Goal: Task Accomplishment & Management: Manage account settings

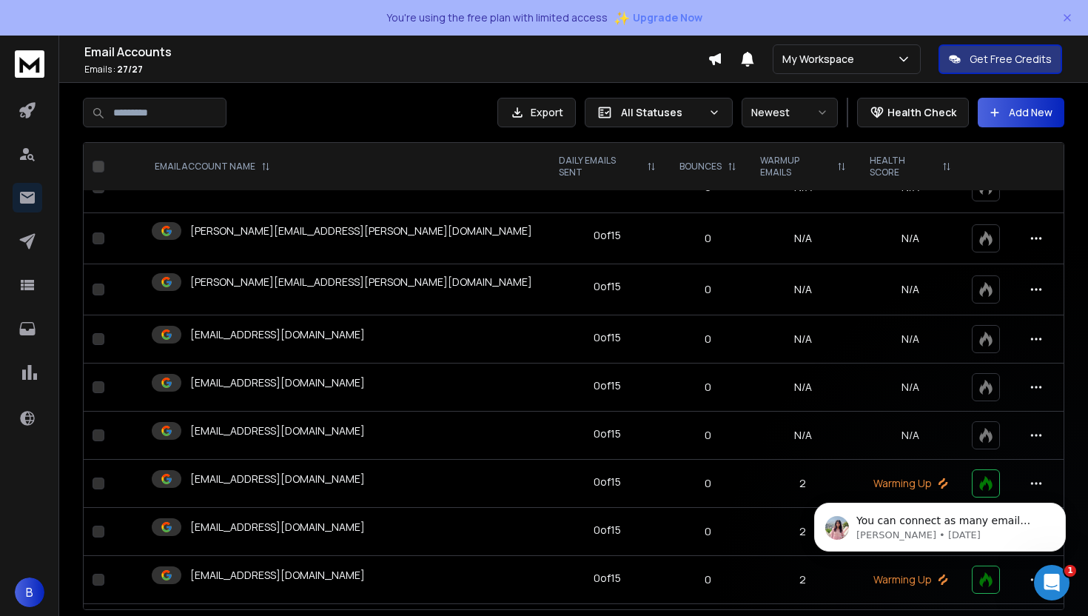
scroll to position [573, 0]
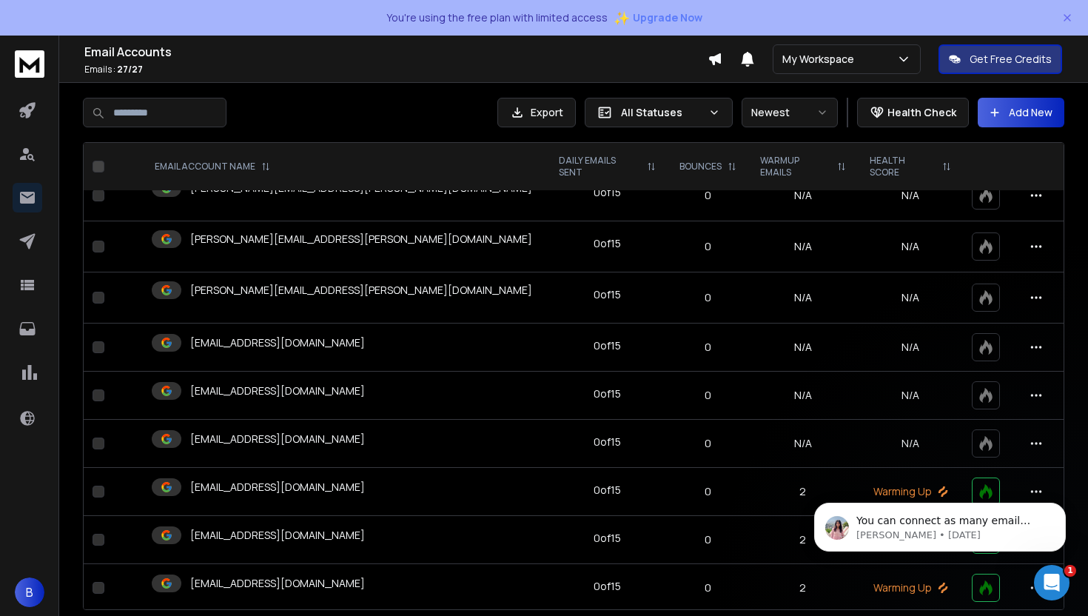
click at [978, 436] on icon at bounding box center [985, 443] width 15 height 15
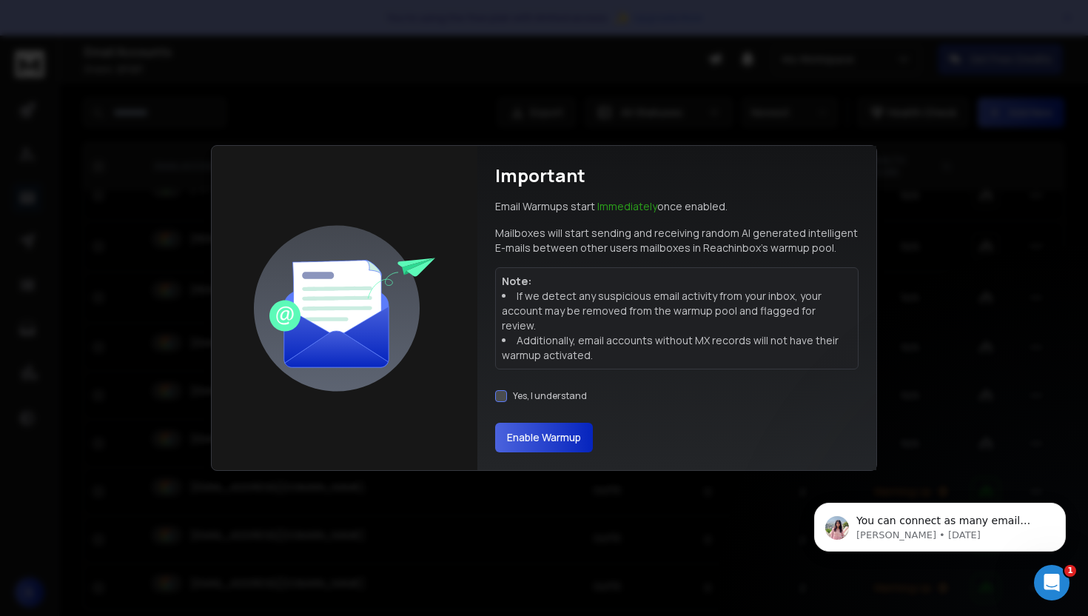
click at [505, 390] on button "Yes, I understand" at bounding box center [501, 396] width 12 height 12
click at [527, 422] on button "Enable Warmup" at bounding box center [544, 437] width 98 height 30
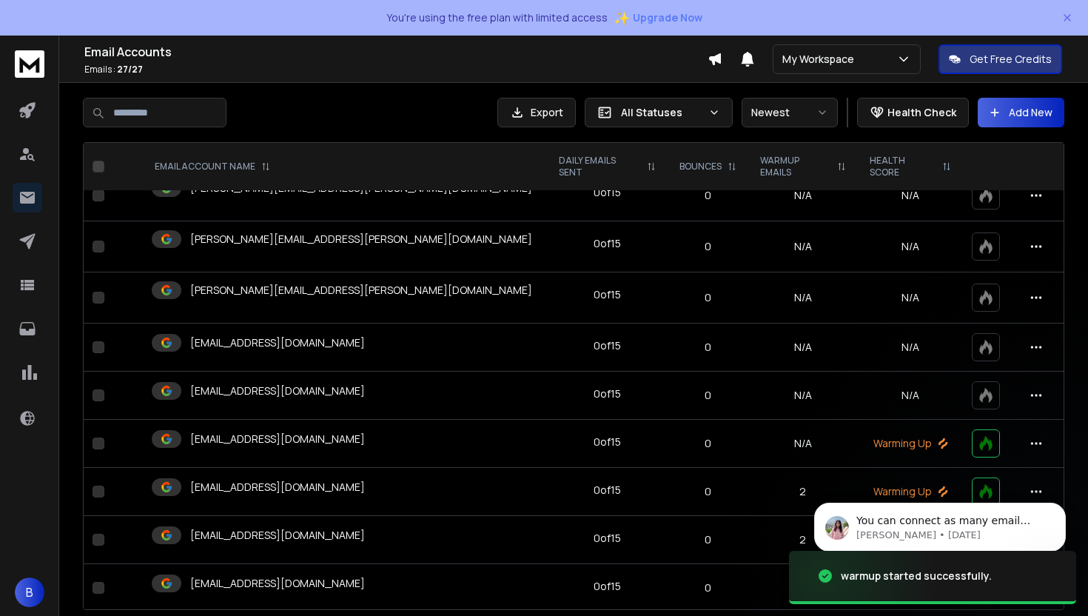
click at [979, 388] on icon at bounding box center [985, 395] width 13 height 15
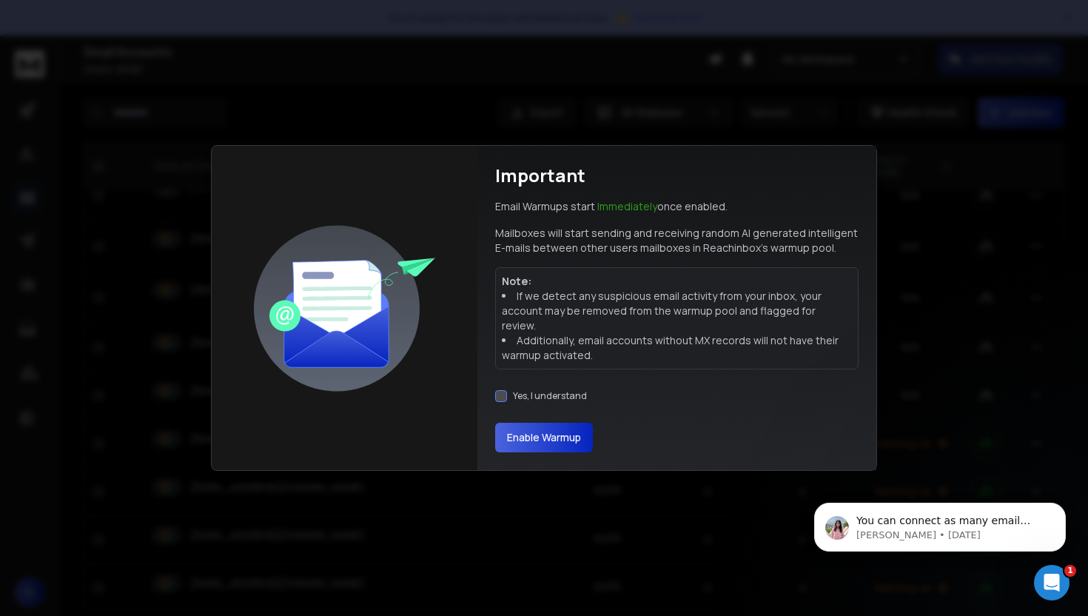
click at [503, 390] on button "Yes, I understand" at bounding box center [501, 396] width 12 height 12
click at [527, 422] on button "Enable Warmup" at bounding box center [544, 437] width 98 height 30
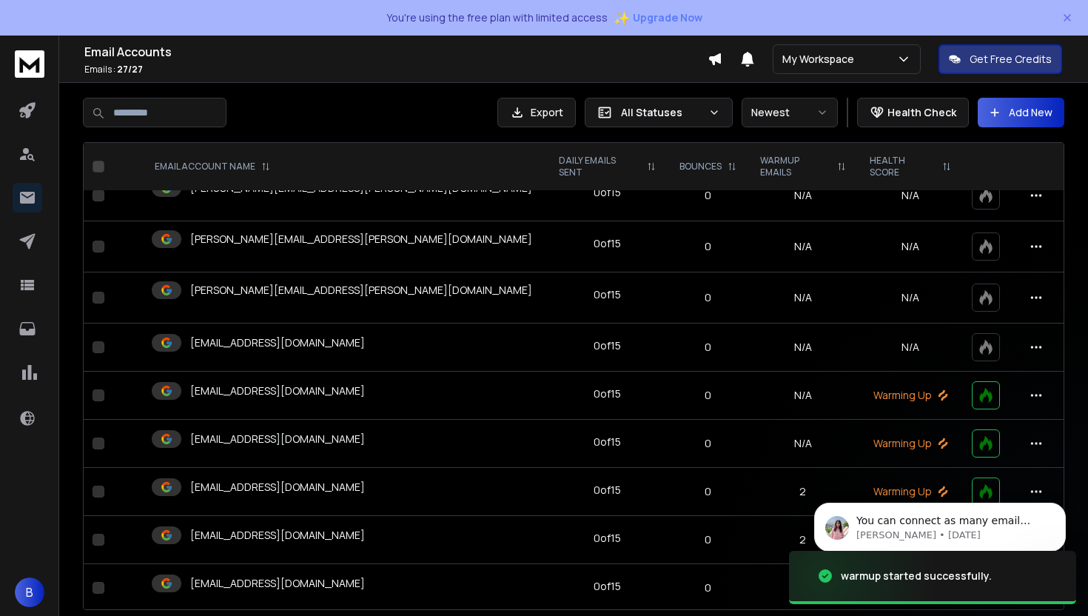
click at [978, 340] on icon at bounding box center [985, 347] width 15 height 15
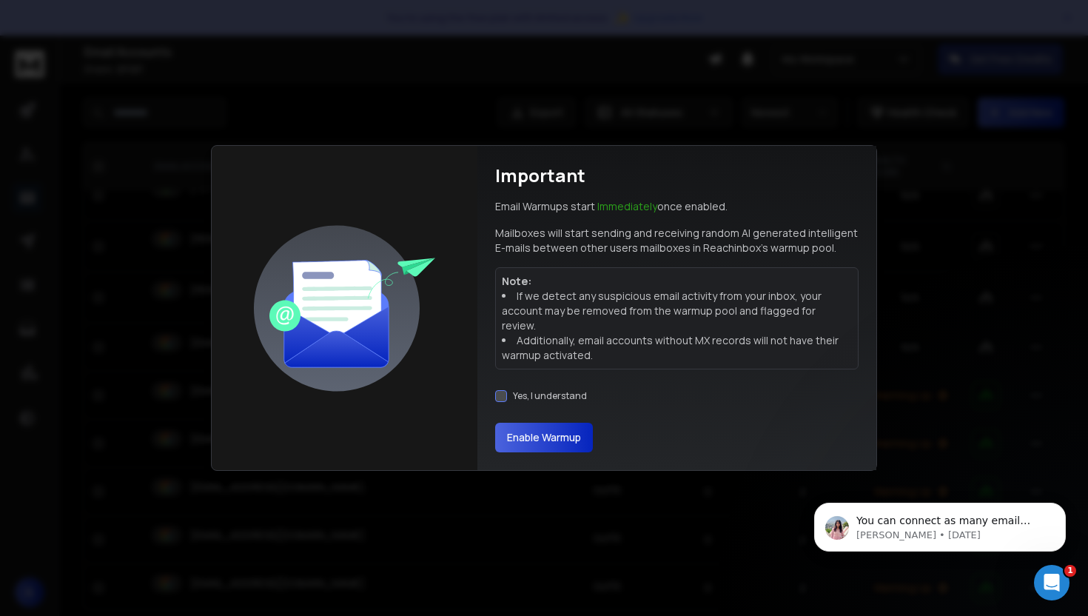
click at [506, 390] on button "Yes, I understand" at bounding box center [501, 396] width 12 height 12
click at [542, 431] on button "Enable Warmup" at bounding box center [544, 437] width 98 height 30
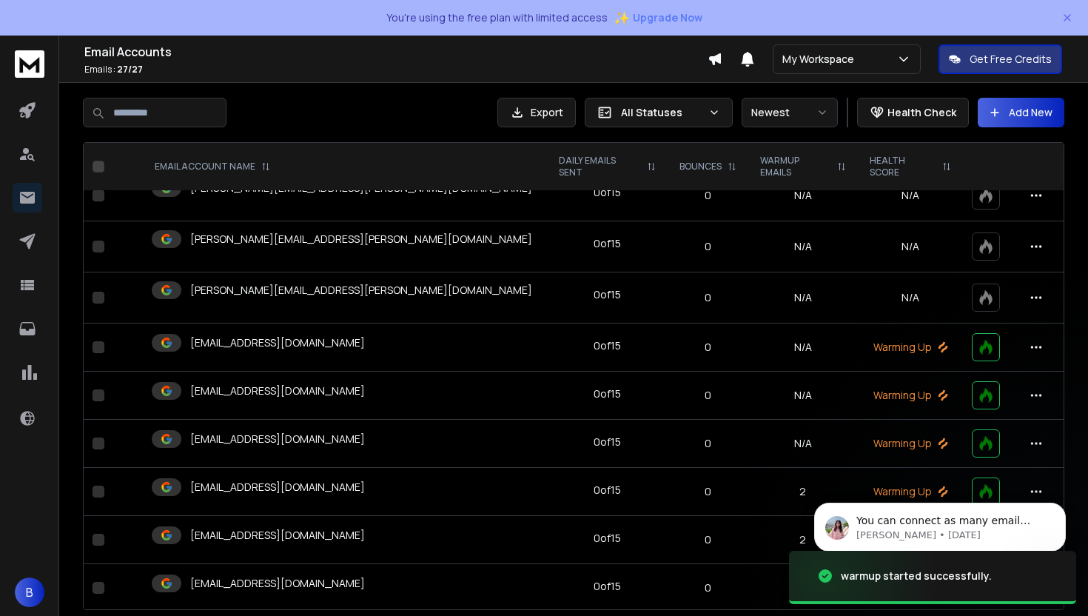
click at [979, 290] on icon at bounding box center [985, 297] width 13 height 15
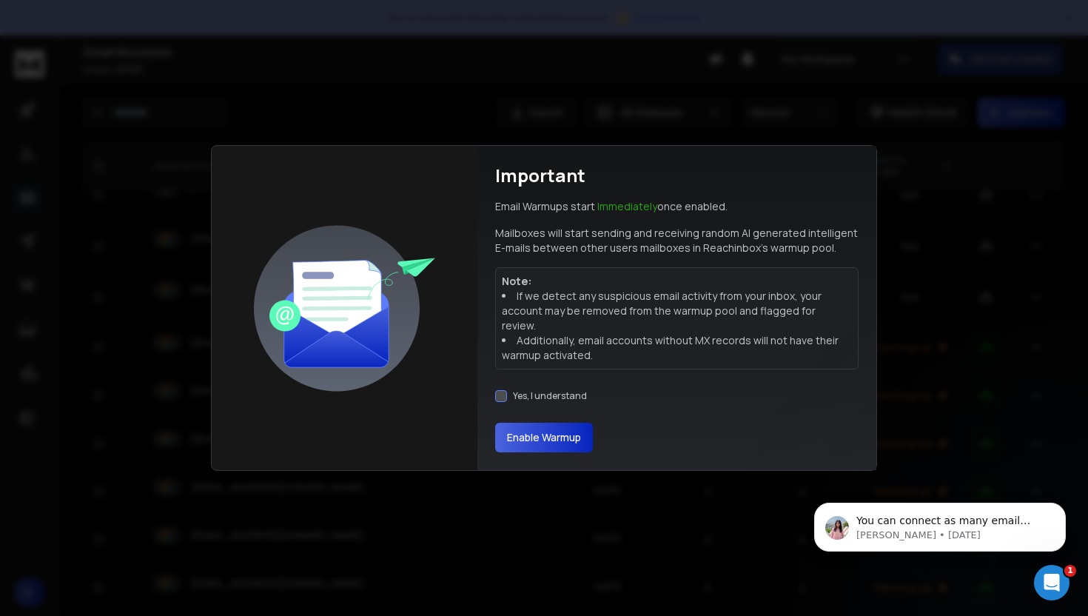
click at [500, 390] on button "Yes, I understand" at bounding box center [501, 396] width 12 height 12
click at [531, 428] on button "Enable Warmup" at bounding box center [544, 437] width 98 height 30
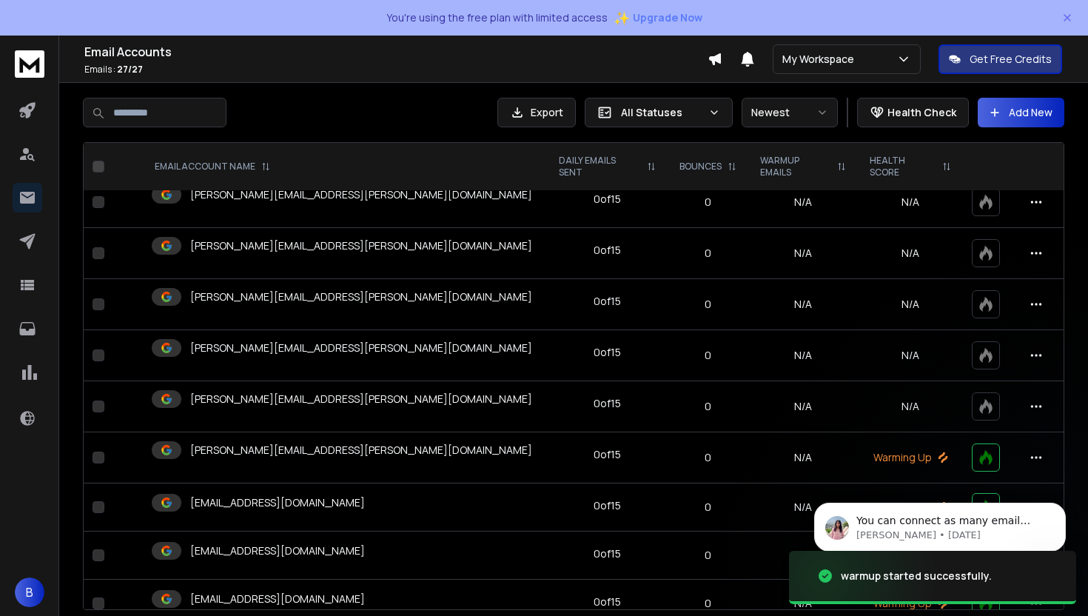
scroll to position [414, 0]
click at [979, 398] on icon at bounding box center [985, 405] width 13 height 15
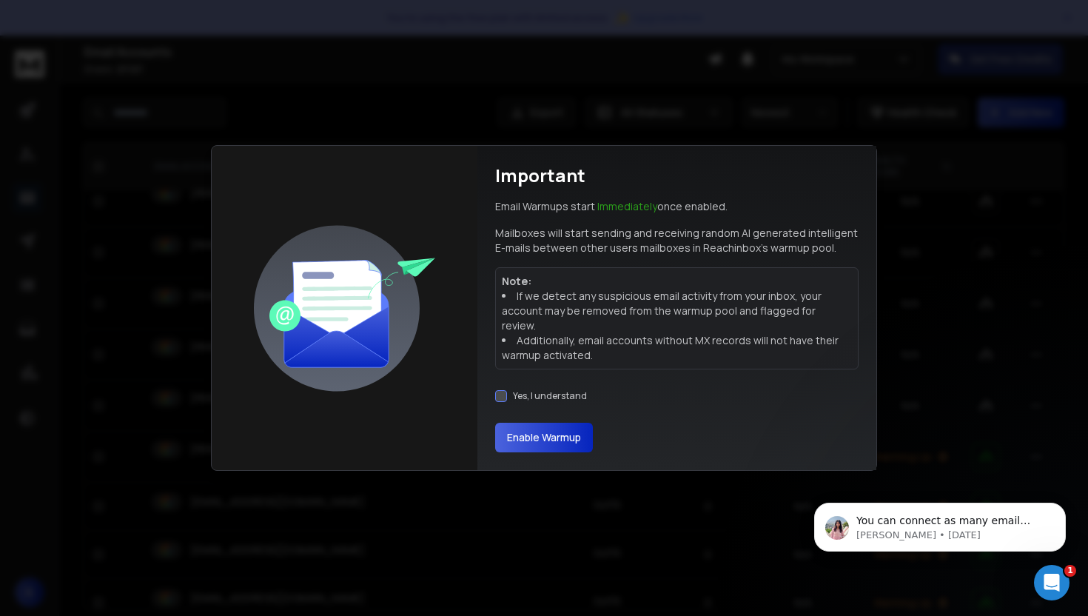
click at [505, 391] on button "Yes, I understand" at bounding box center [501, 396] width 12 height 12
click at [525, 427] on button "Enable Warmup" at bounding box center [544, 437] width 98 height 30
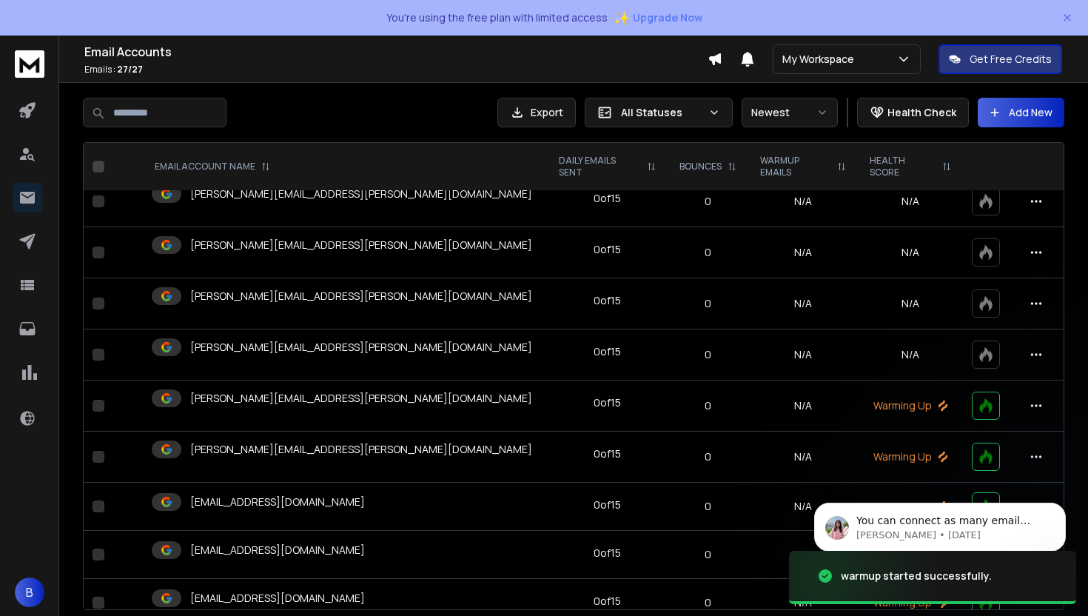
click at [978, 347] on icon at bounding box center [985, 354] width 15 height 15
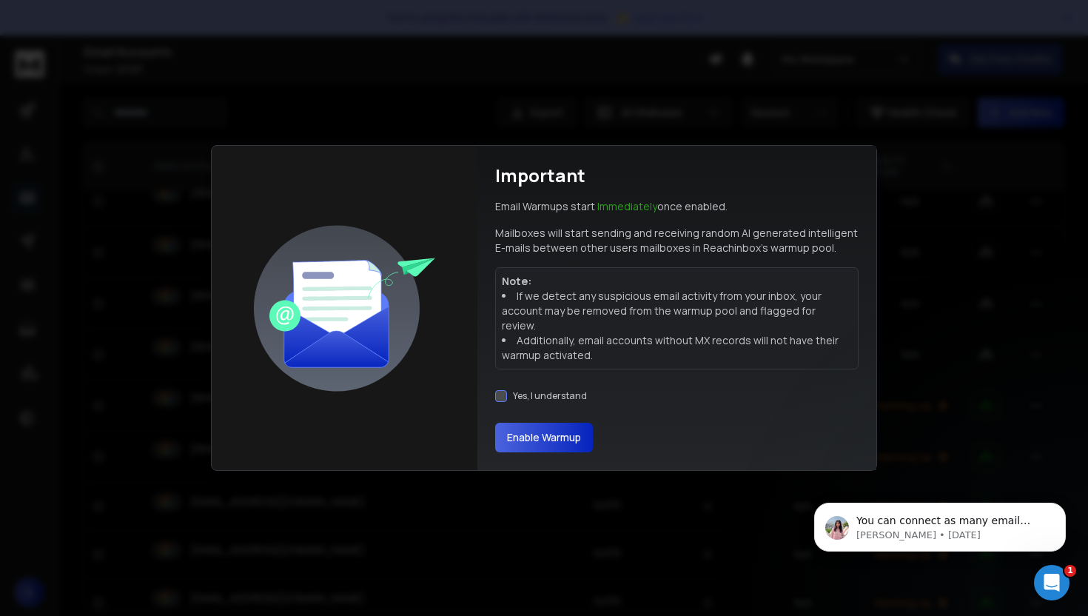
click at [499, 393] on button "Yes, I understand" at bounding box center [501, 396] width 12 height 12
click at [539, 431] on button "Enable Warmup" at bounding box center [544, 437] width 98 height 30
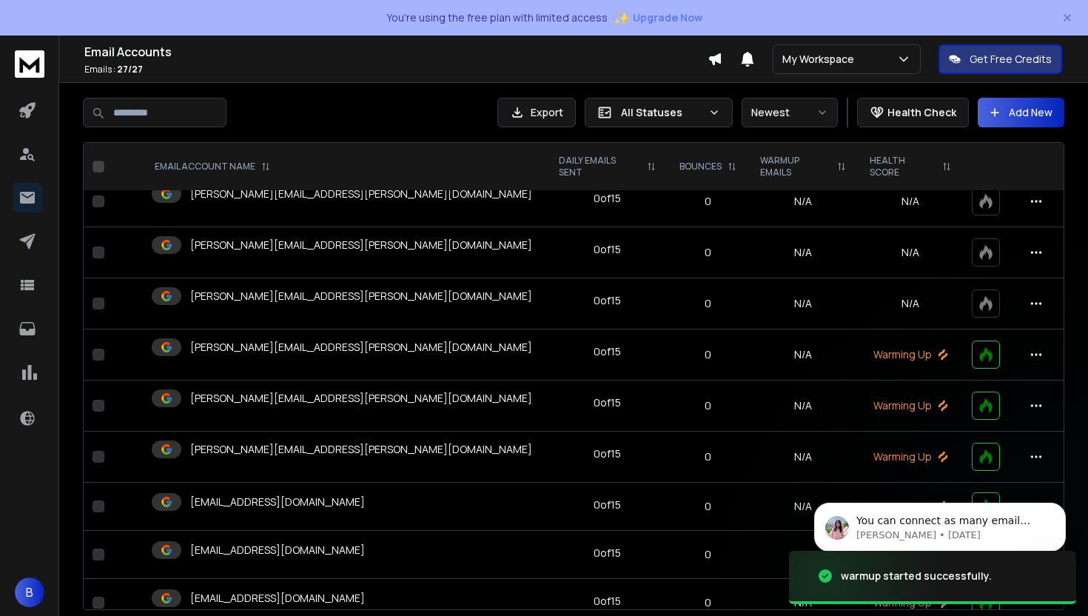
click at [979, 296] on icon at bounding box center [985, 303] width 13 height 15
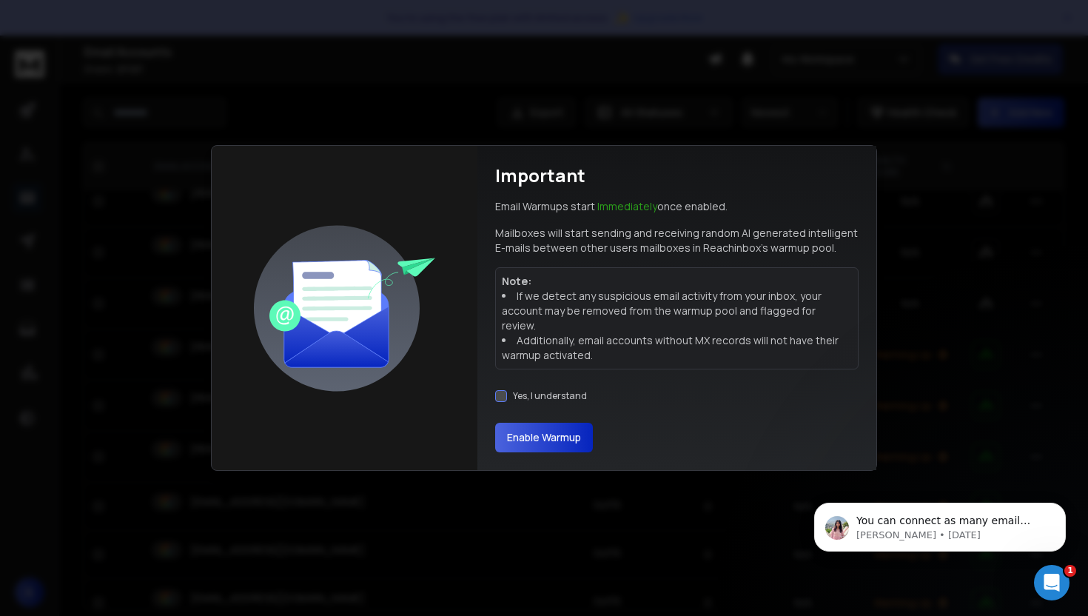
click at [497, 390] on button "Yes, I understand" at bounding box center [501, 396] width 12 height 12
click at [549, 430] on button "Enable Warmup" at bounding box center [544, 437] width 98 height 30
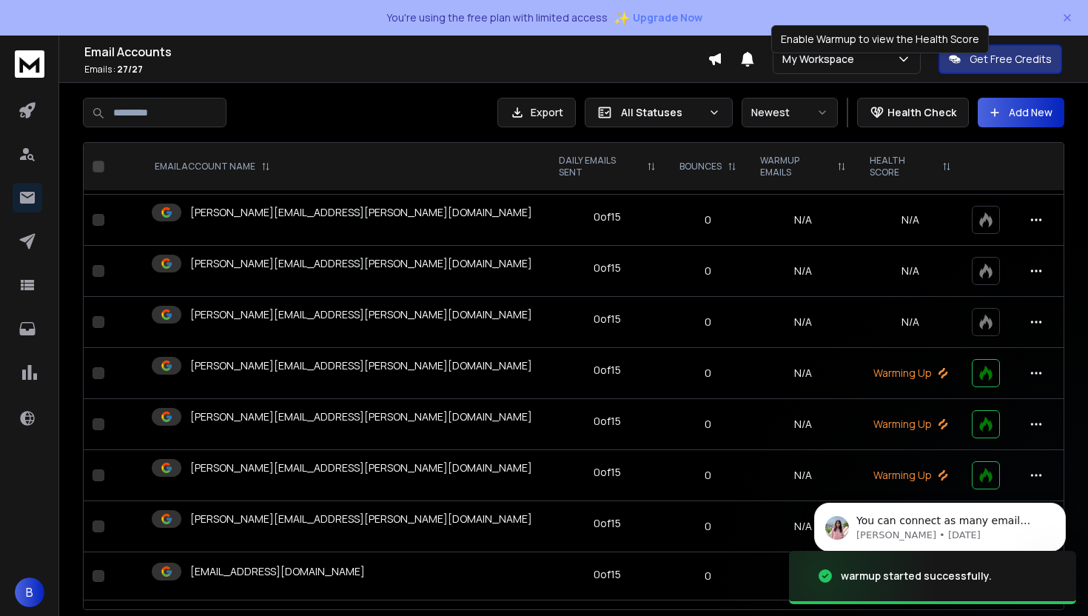
scroll to position [440, 0]
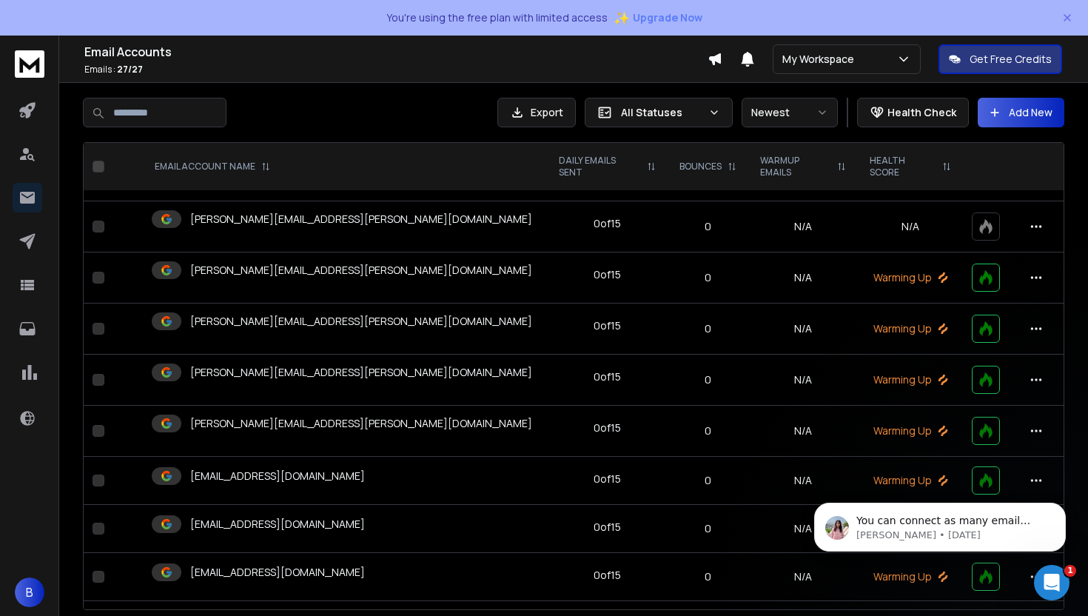
click at [972, 212] on div at bounding box center [986, 226] width 28 height 28
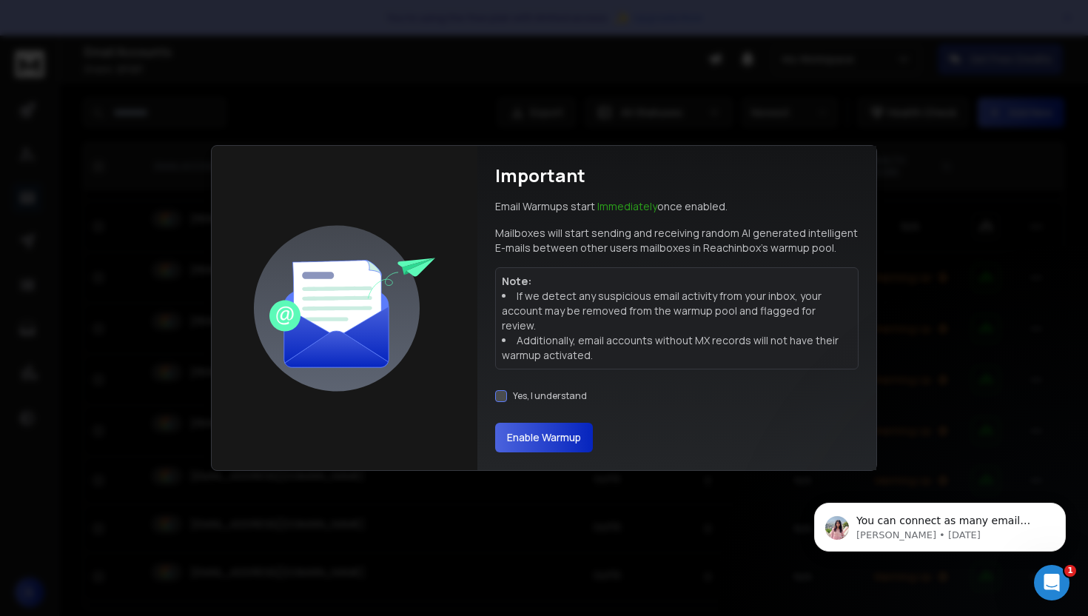
click at [499, 390] on button "Yes, I understand" at bounding box center [501, 396] width 12 height 12
click at [524, 435] on button "Enable Warmup" at bounding box center [544, 437] width 98 height 30
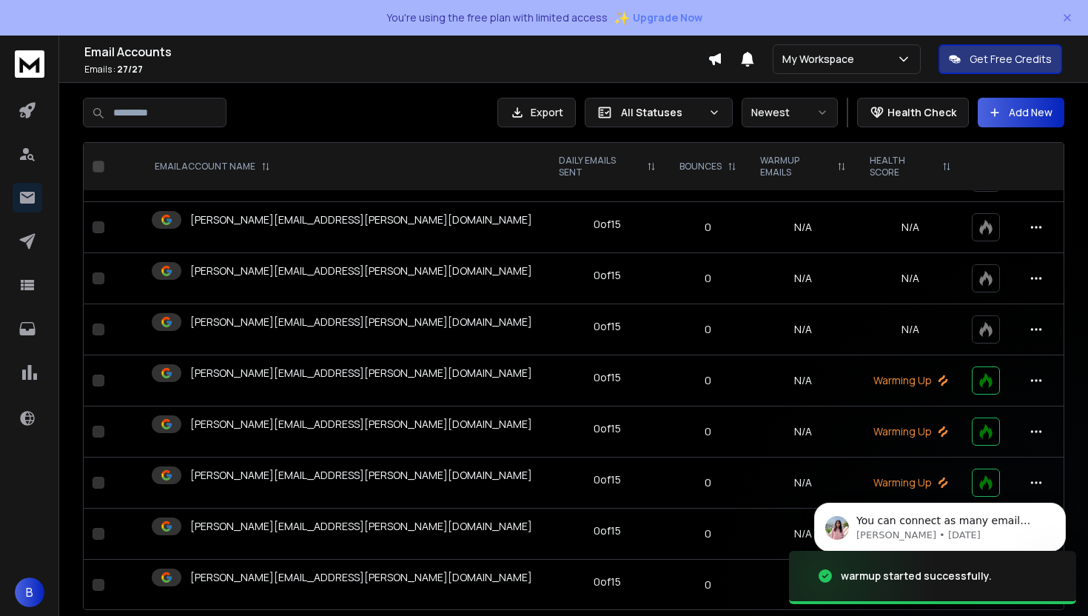
scroll to position [204, 0]
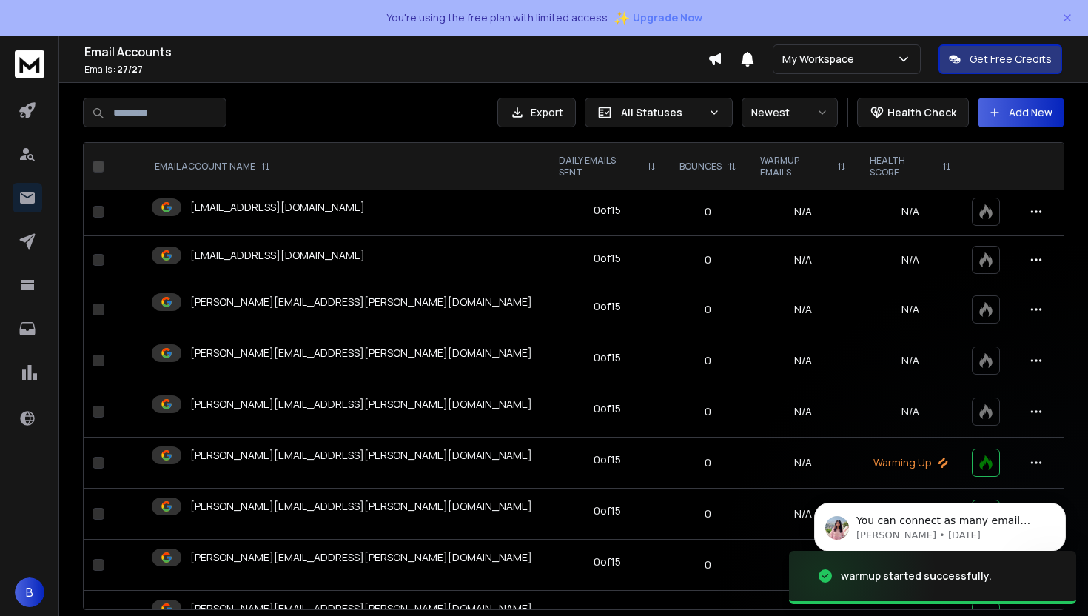
click at [979, 404] on icon at bounding box center [985, 411] width 13 height 15
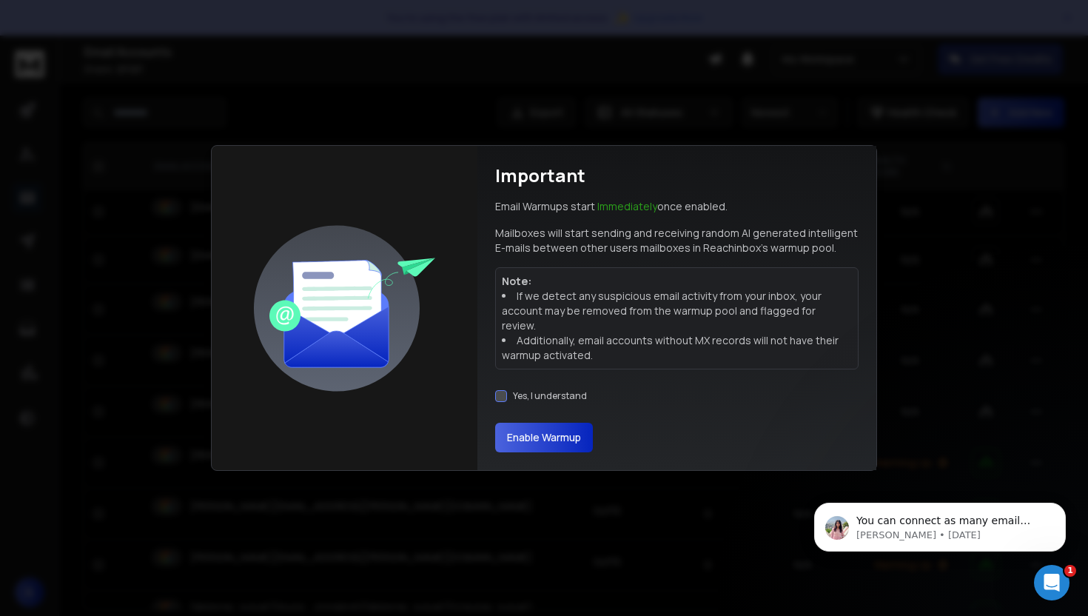
click at [500, 391] on button "Yes, I understand" at bounding box center [501, 396] width 12 height 12
click at [541, 436] on button "Enable Warmup" at bounding box center [544, 437] width 98 height 30
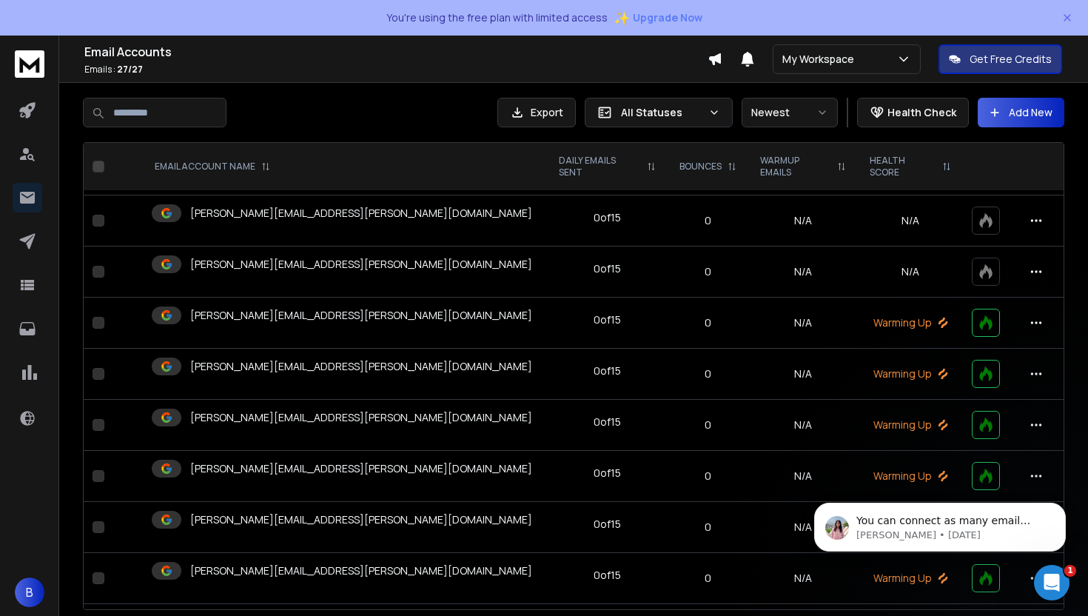
scroll to position [287, 0]
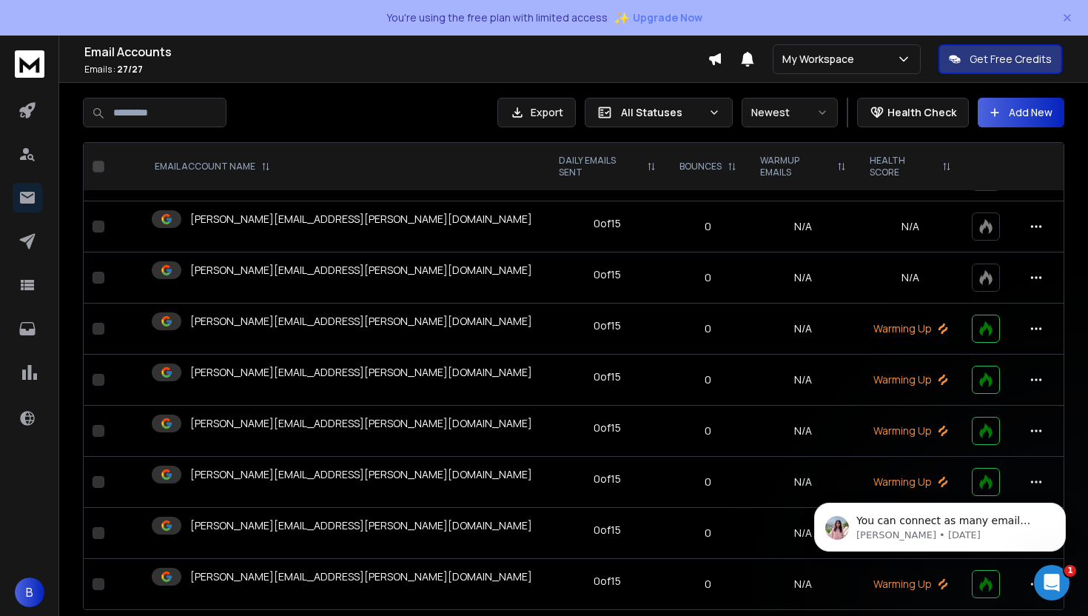
click at [98, 272] on button "button" at bounding box center [98, 278] width 12 height 12
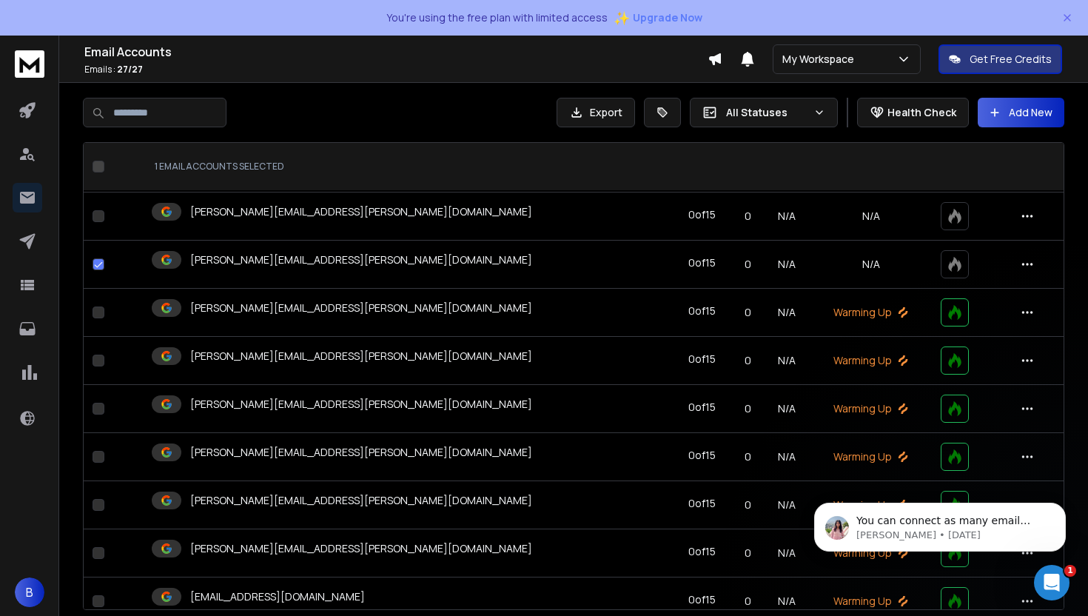
click at [101, 218] on button "button" at bounding box center [98, 216] width 12 height 12
click at [947, 257] on icon at bounding box center [954, 264] width 15 height 15
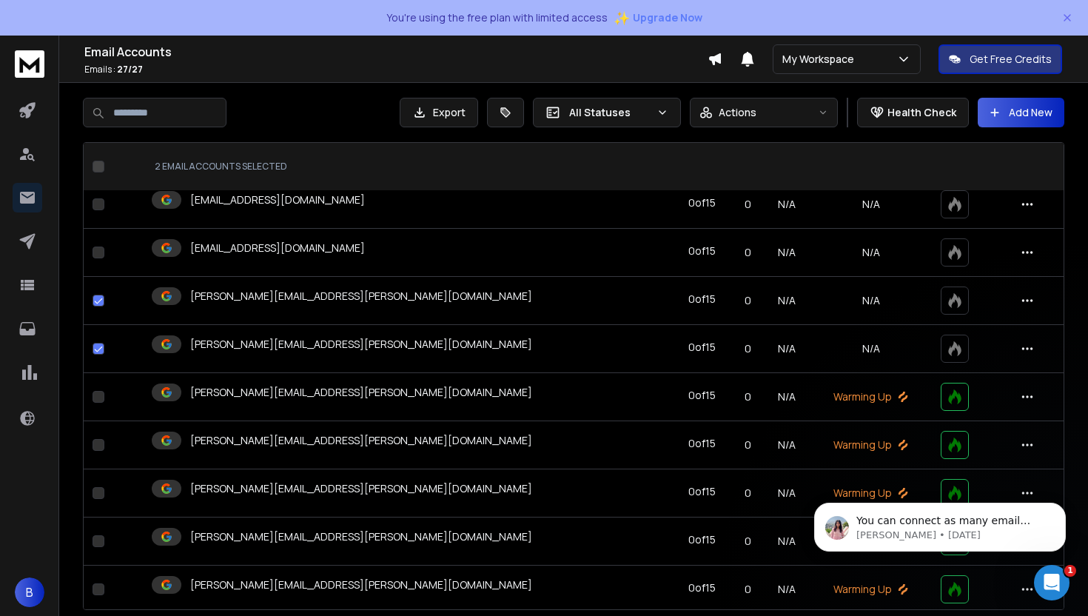
scroll to position [186, 0]
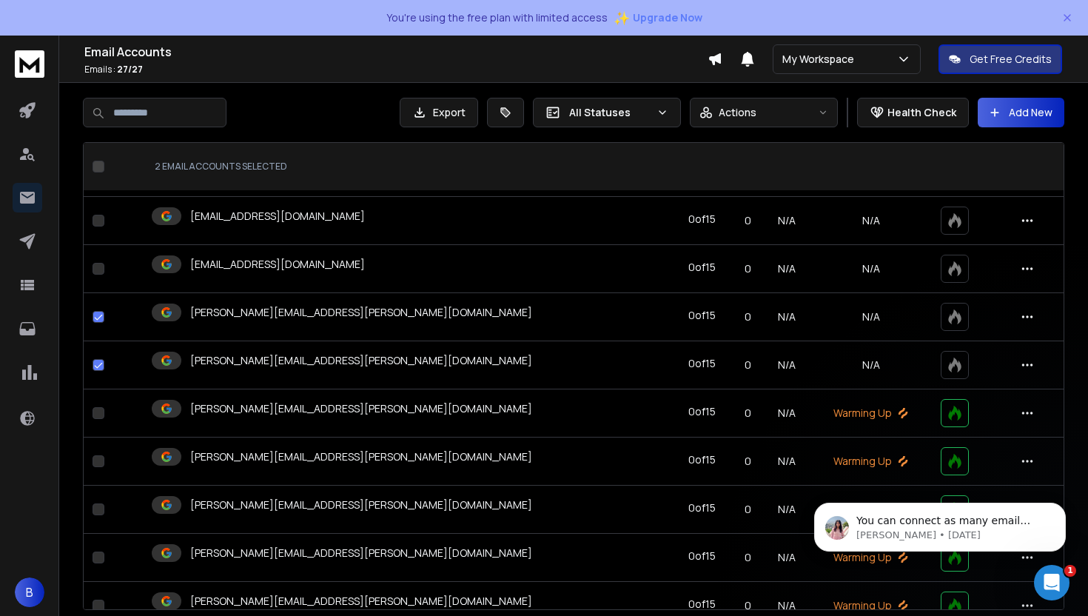
click at [93, 360] on button "button" at bounding box center [98, 365] width 12 height 12
click at [100, 317] on button "button" at bounding box center [98, 317] width 12 height 12
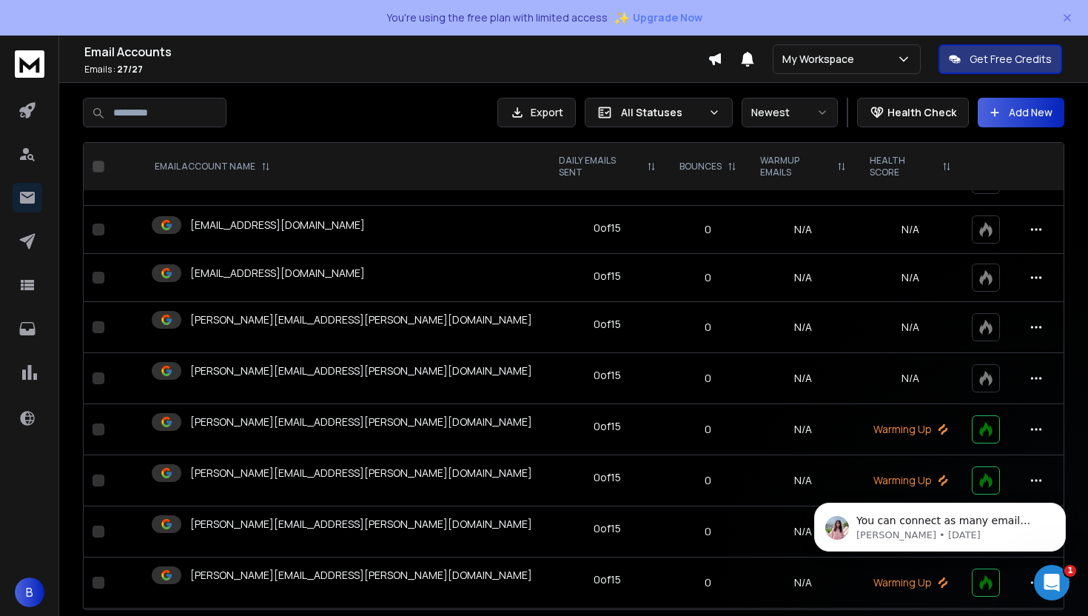
click at [979, 371] on icon at bounding box center [985, 378] width 13 height 15
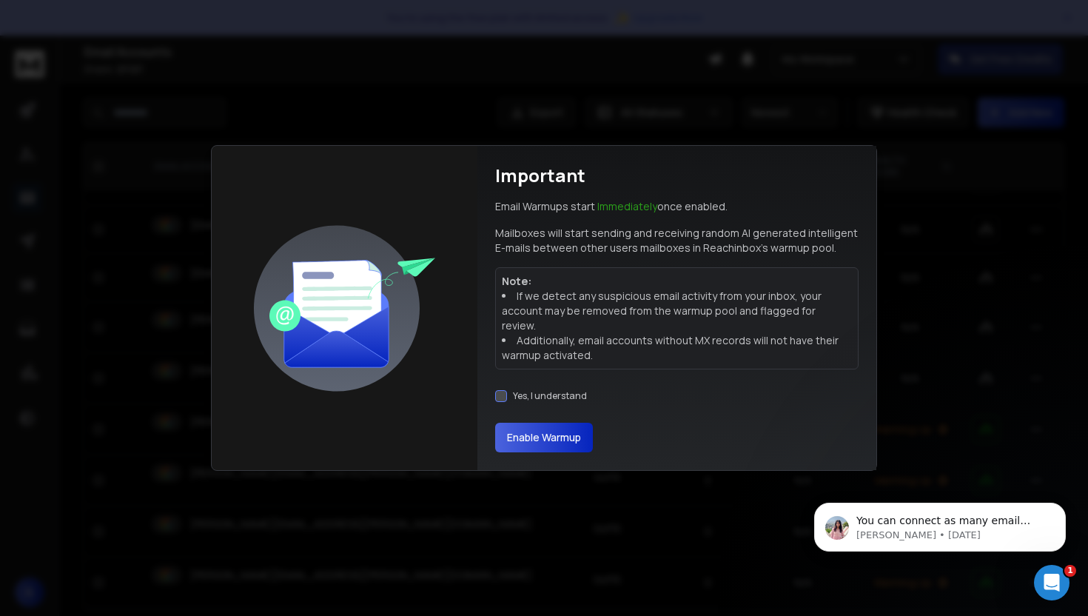
click at [498, 390] on button "Yes, I understand" at bounding box center [501, 396] width 12 height 12
click at [535, 432] on button "Enable Warmup" at bounding box center [544, 437] width 98 height 30
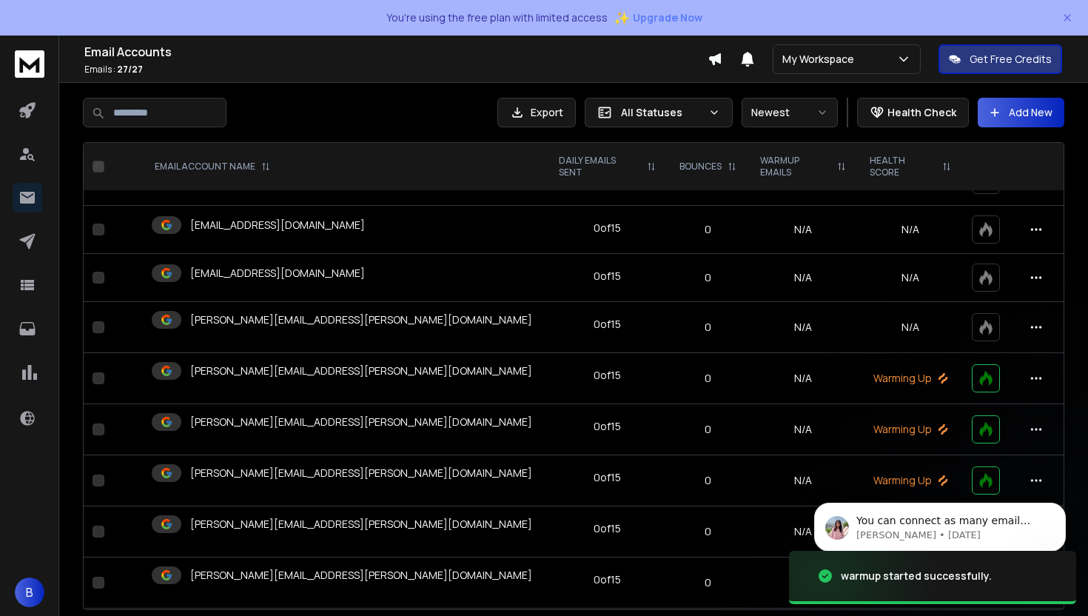
click at [972, 313] on div at bounding box center [986, 327] width 28 height 28
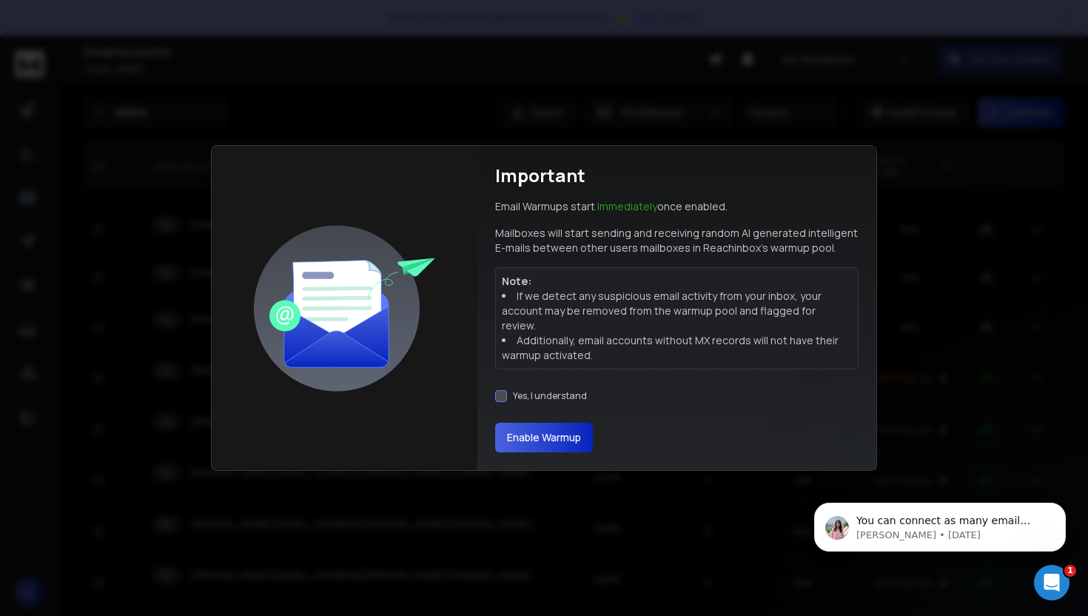
click at [500, 390] on button "Yes, I understand" at bounding box center [501, 396] width 12 height 12
click at [539, 424] on button "Enable Warmup" at bounding box center [544, 437] width 98 height 30
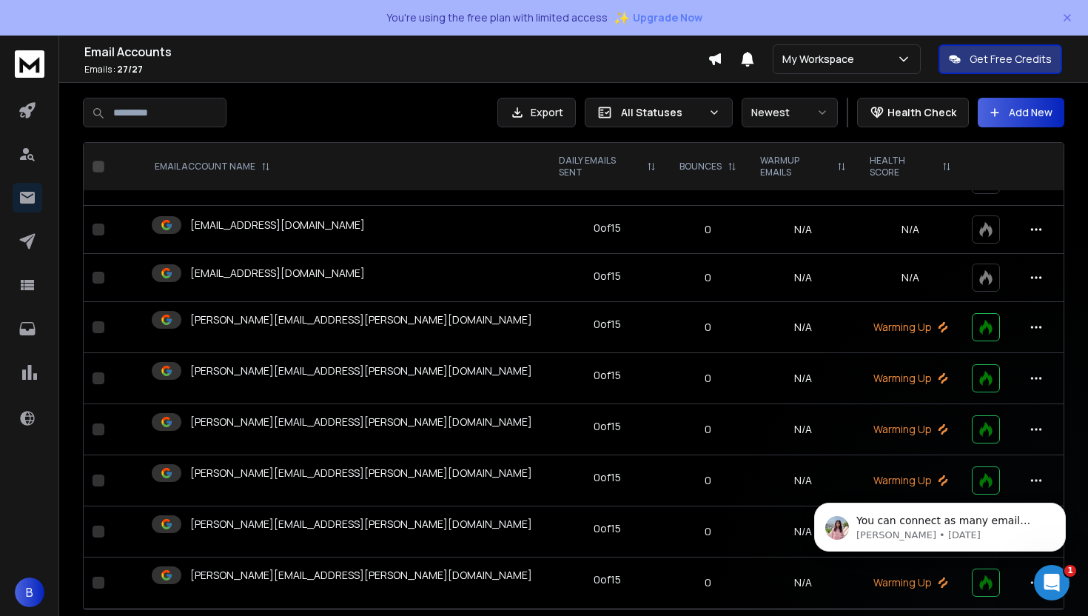
click at [979, 270] on icon at bounding box center [985, 277] width 13 height 15
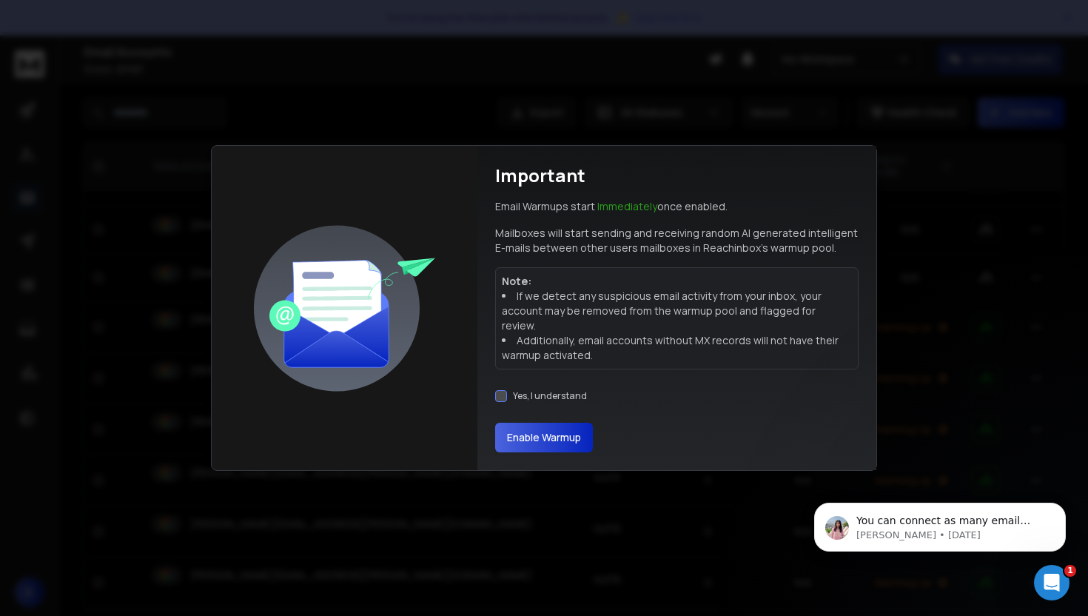
click at [504, 390] on button "Yes, I understand" at bounding box center [501, 396] width 12 height 12
click at [532, 437] on button "Enable Warmup" at bounding box center [544, 437] width 98 height 30
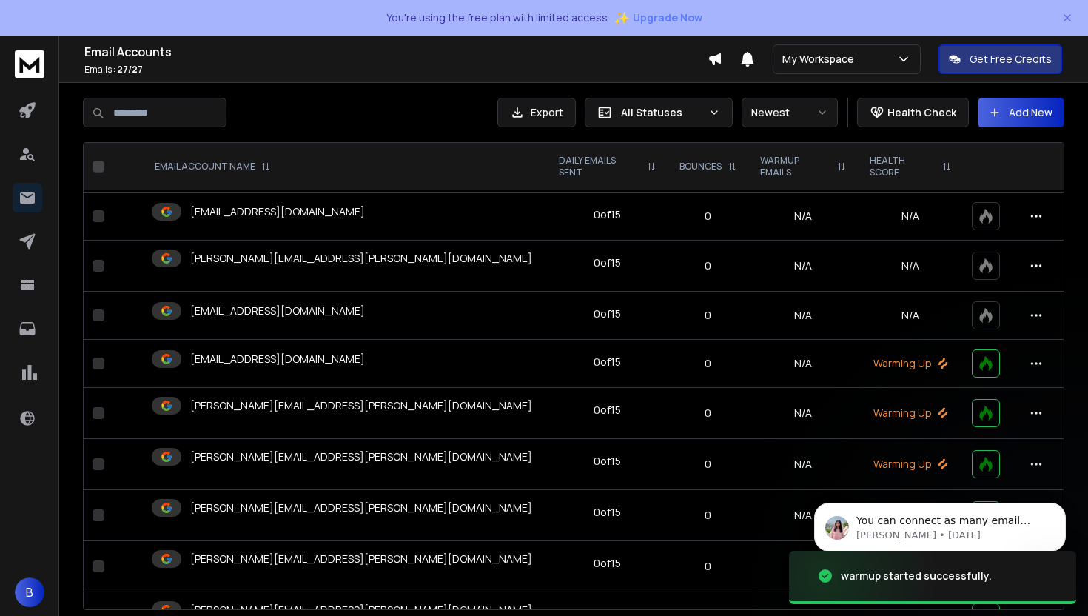
scroll to position [94, 0]
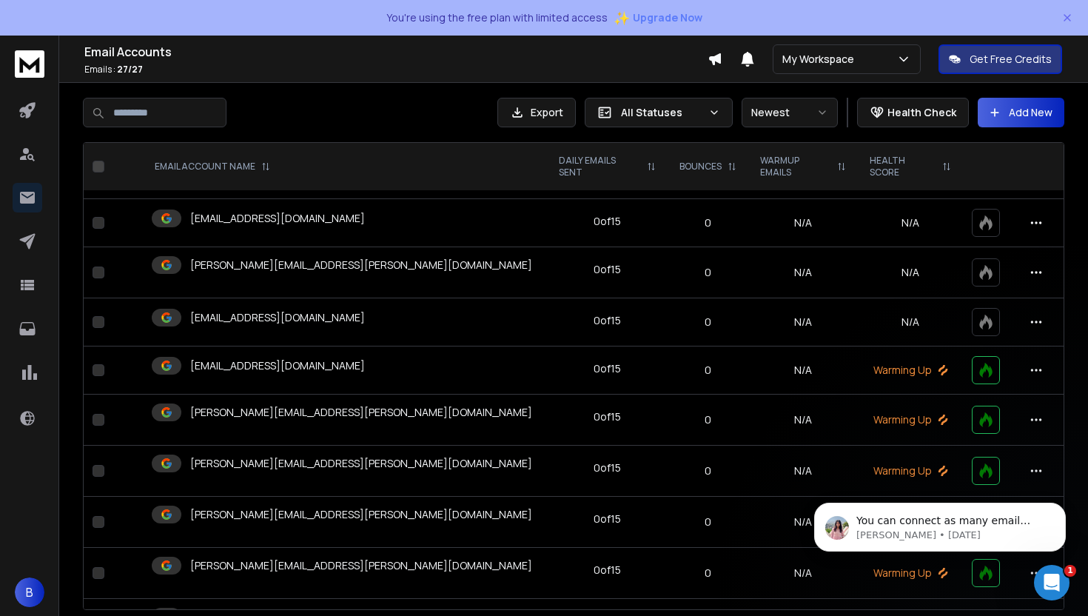
click at [978, 314] on icon at bounding box center [985, 321] width 15 height 15
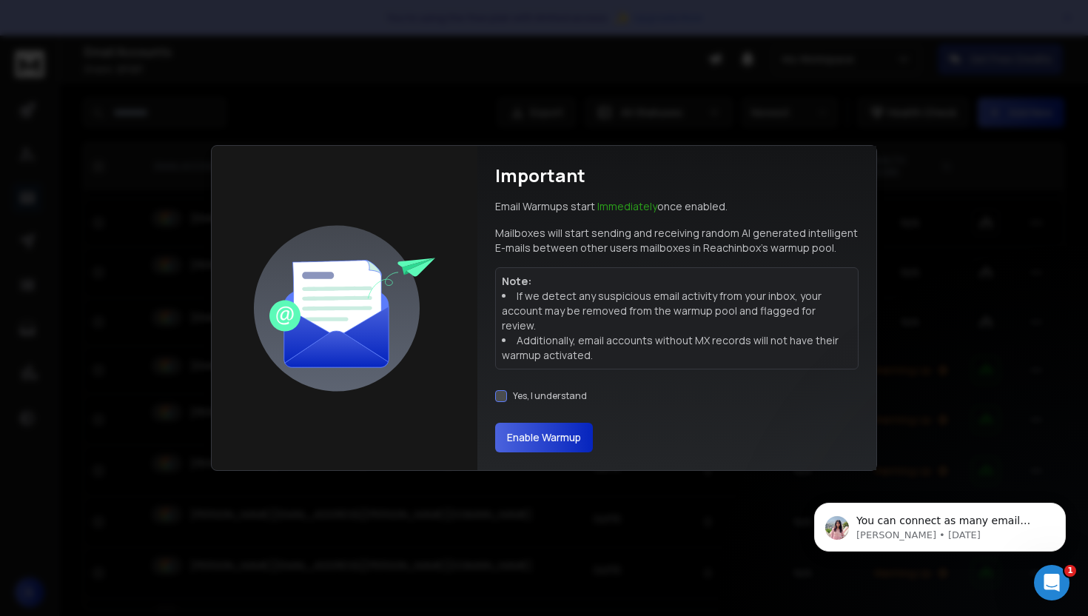
click at [501, 394] on button "Yes, I understand" at bounding box center [501, 396] width 12 height 12
click at [550, 428] on button "Enable Warmup" at bounding box center [544, 437] width 98 height 30
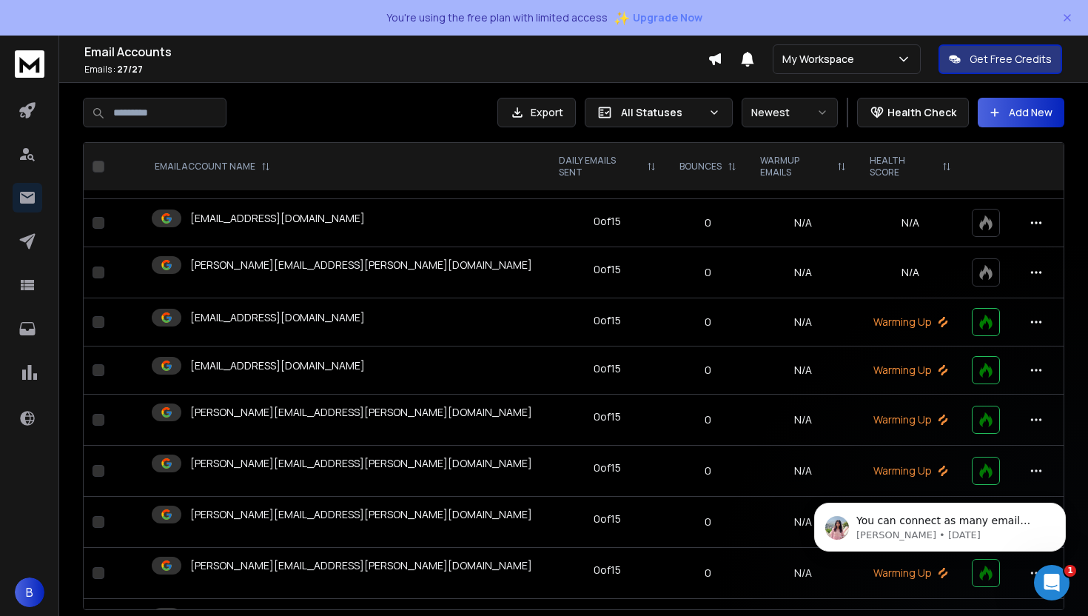
click at [979, 268] on icon at bounding box center [985, 272] width 13 height 15
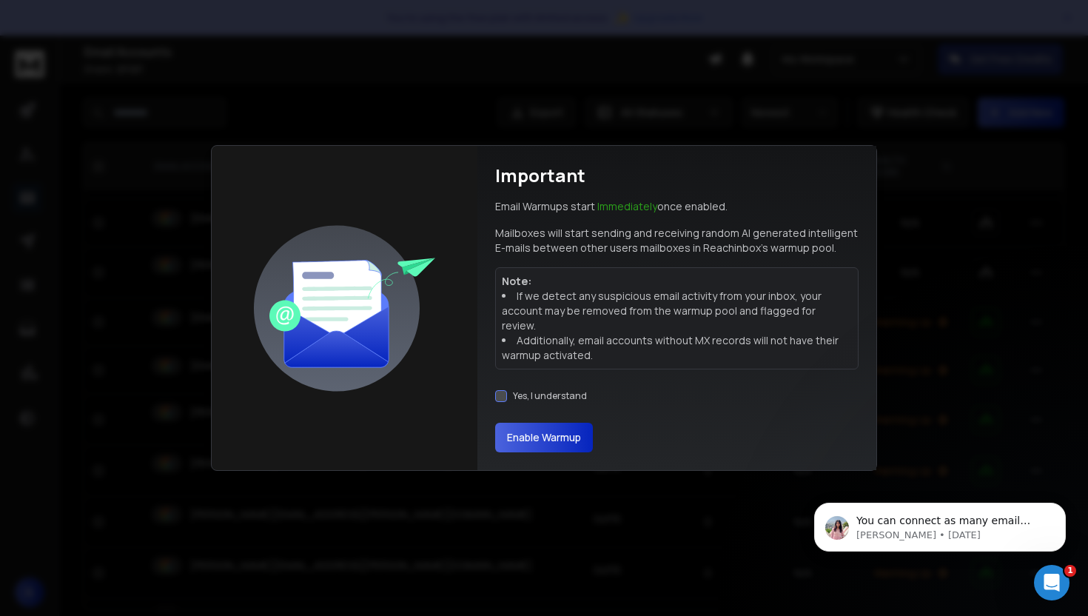
click at [499, 390] on button "Yes, I understand" at bounding box center [501, 396] width 12 height 12
click at [555, 435] on button "Enable Warmup" at bounding box center [544, 437] width 98 height 30
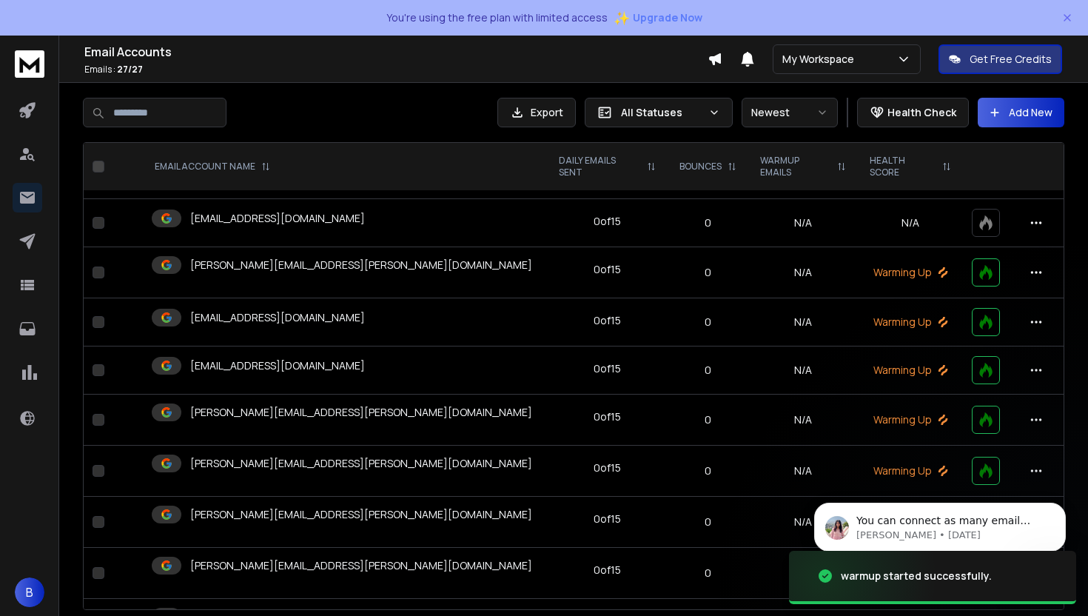
click at [978, 215] on icon at bounding box center [985, 222] width 15 height 15
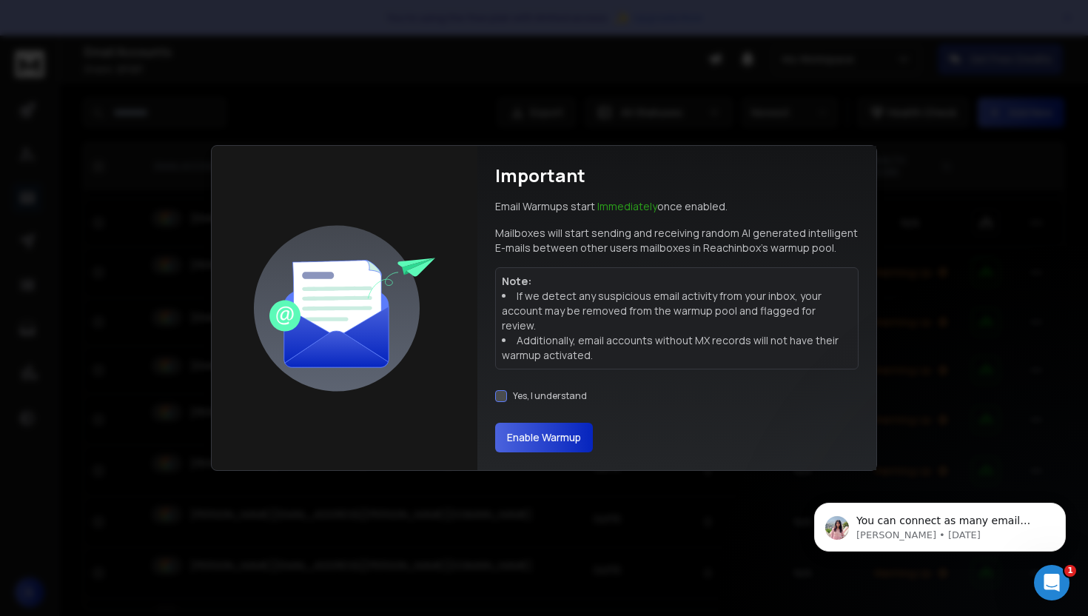
click at [503, 390] on button "Yes, I understand" at bounding box center [501, 396] width 12 height 12
click at [531, 434] on button "Enable Warmup" at bounding box center [544, 437] width 98 height 30
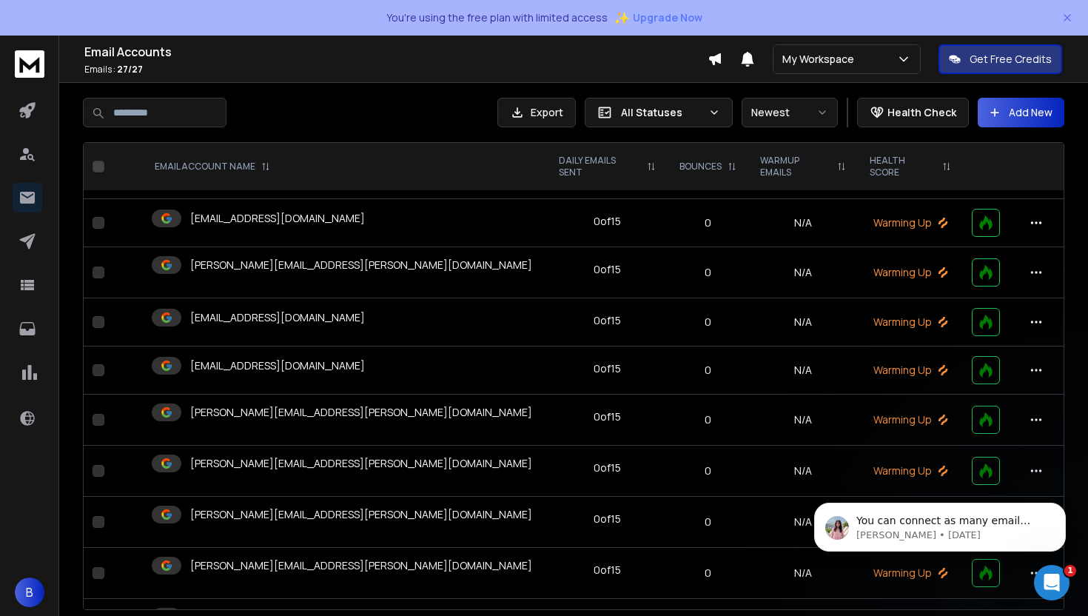
scroll to position [0, 0]
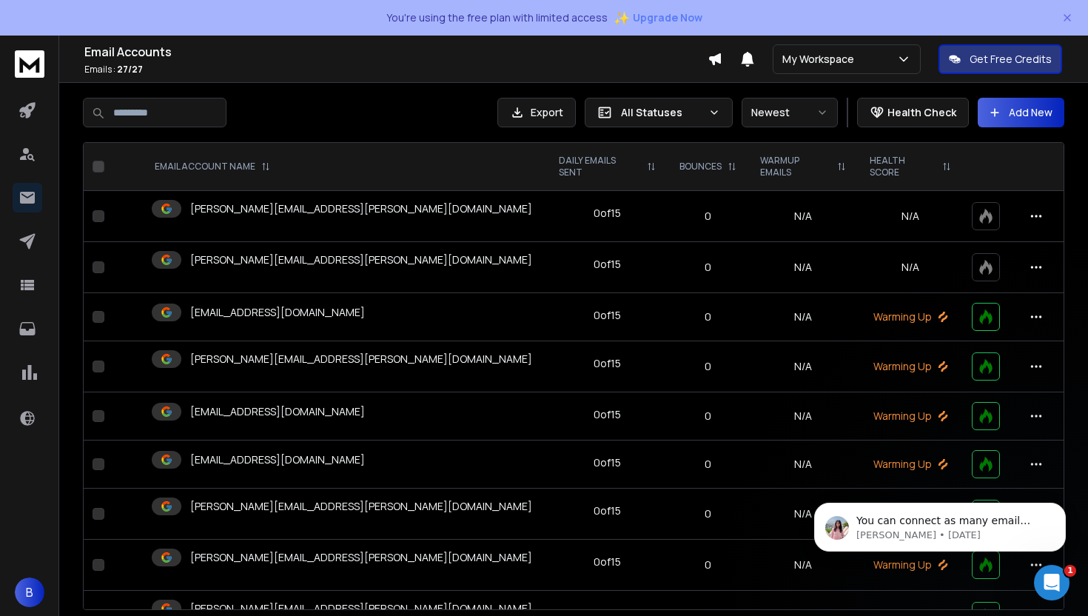
click at [978, 260] on icon at bounding box center [985, 267] width 15 height 15
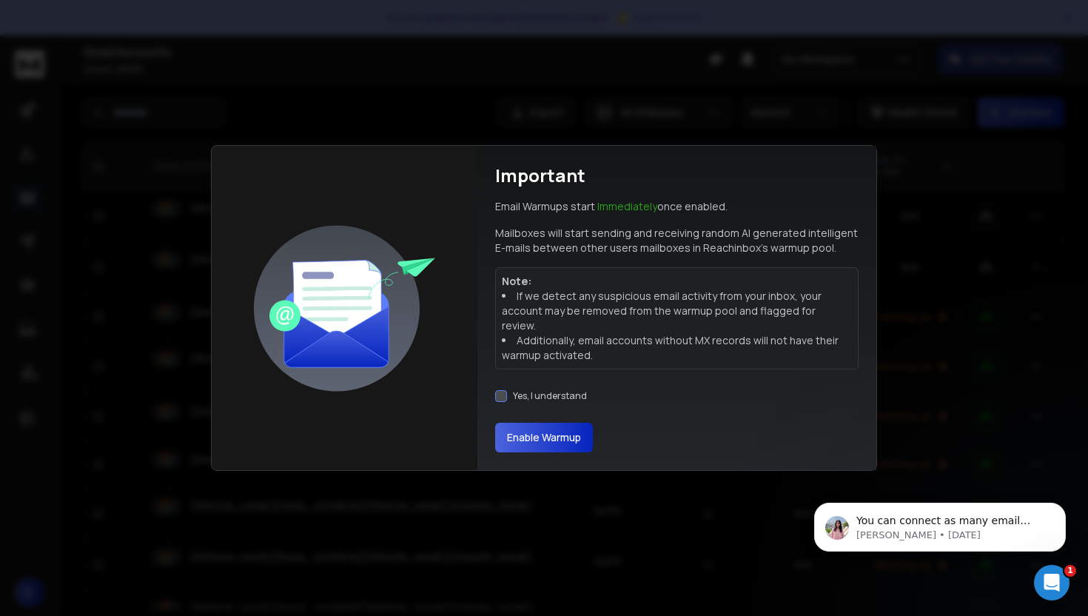
click at [499, 395] on div "Yes, I understand" at bounding box center [541, 396] width 92 height 30
click at [500, 390] on button "Yes, I understand" at bounding box center [501, 396] width 12 height 12
click at [529, 428] on button "Enable Warmup" at bounding box center [544, 437] width 98 height 30
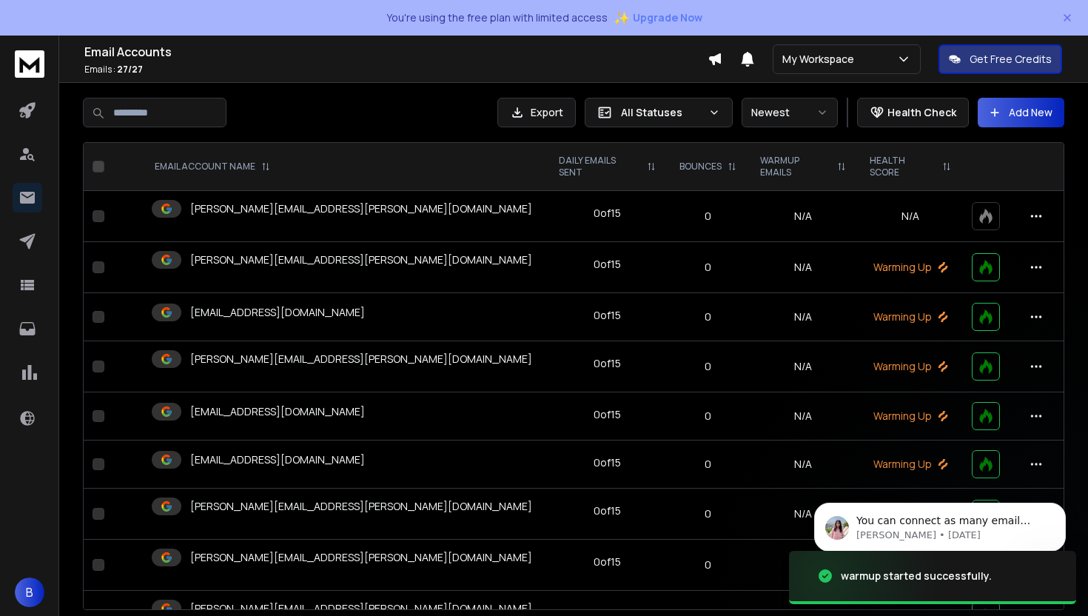
click at [979, 215] on icon at bounding box center [985, 216] width 13 height 15
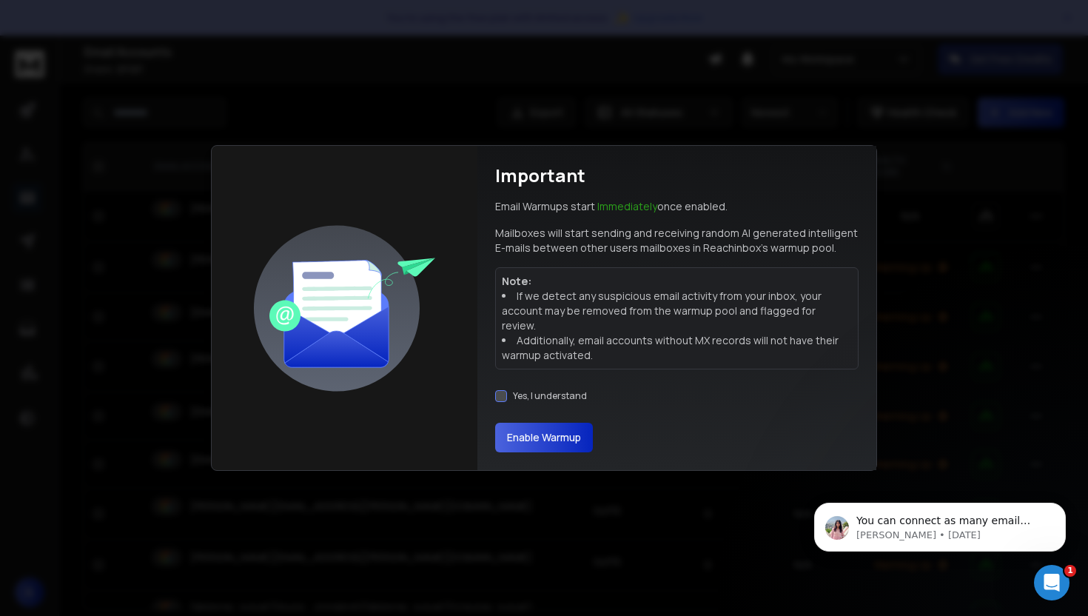
click at [505, 390] on button "Yes, I understand" at bounding box center [501, 396] width 12 height 12
click at [534, 422] on button "Enable Warmup" at bounding box center [544, 437] width 98 height 30
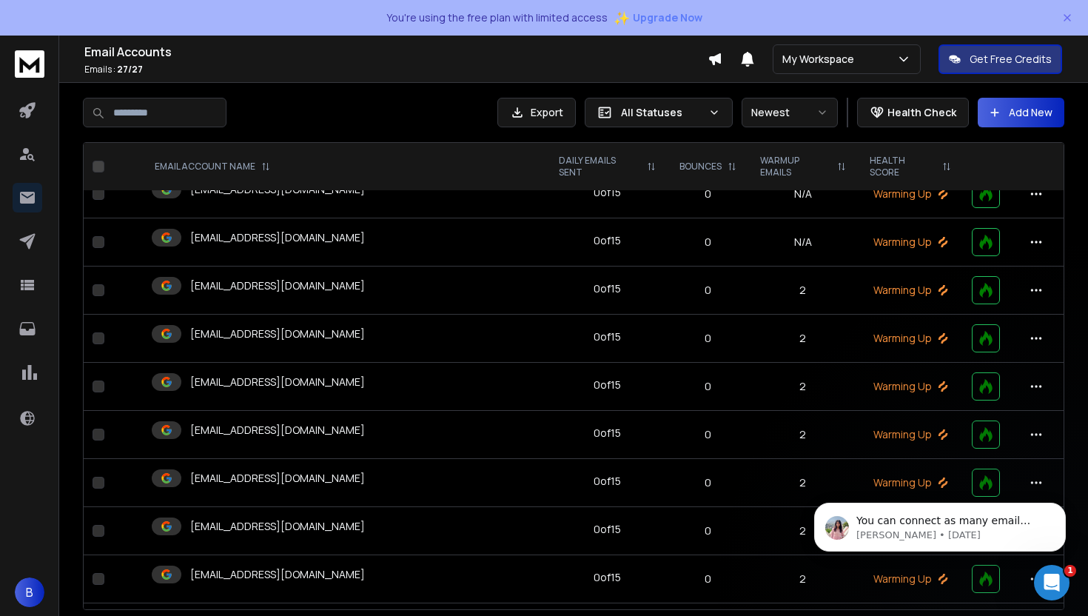
scroll to position [892, 0]
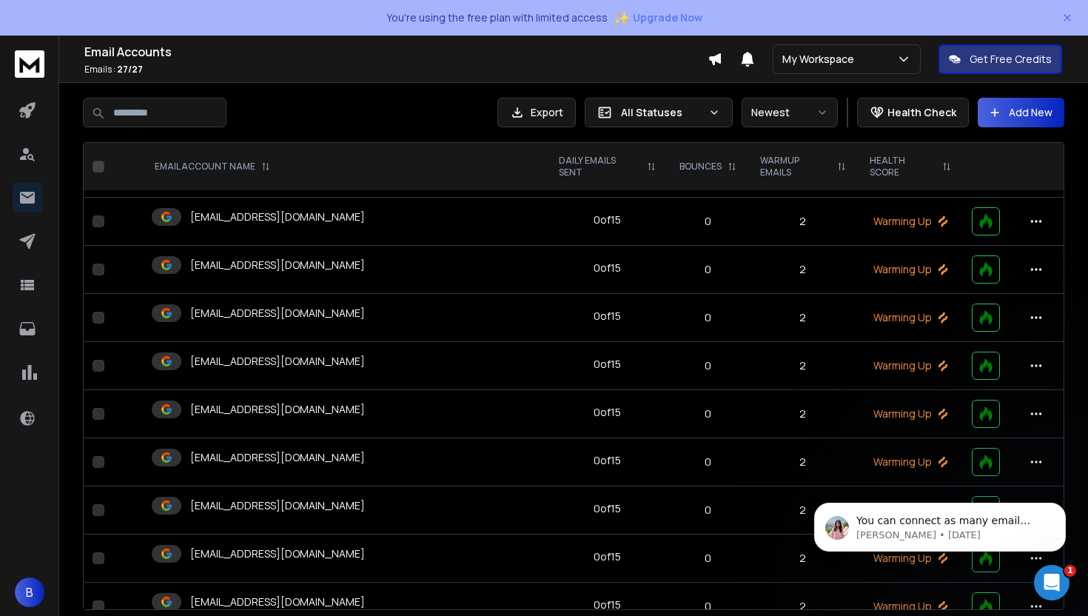
click at [692, 115] on p "All Statuses" at bounding box center [661, 112] width 81 height 15
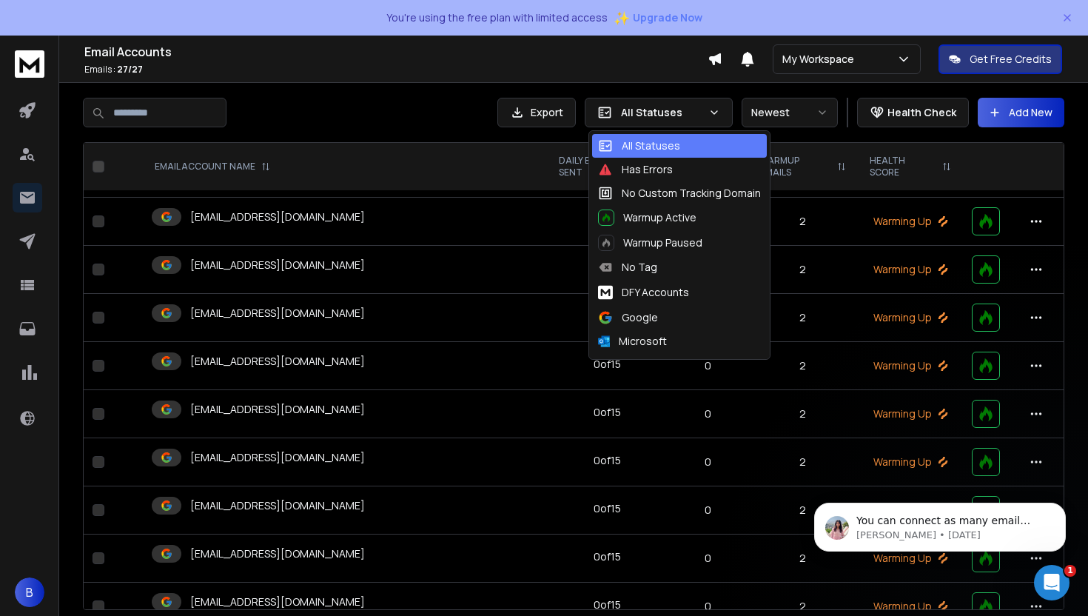
click at [692, 115] on p "All Statuses" at bounding box center [661, 112] width 81 height 15
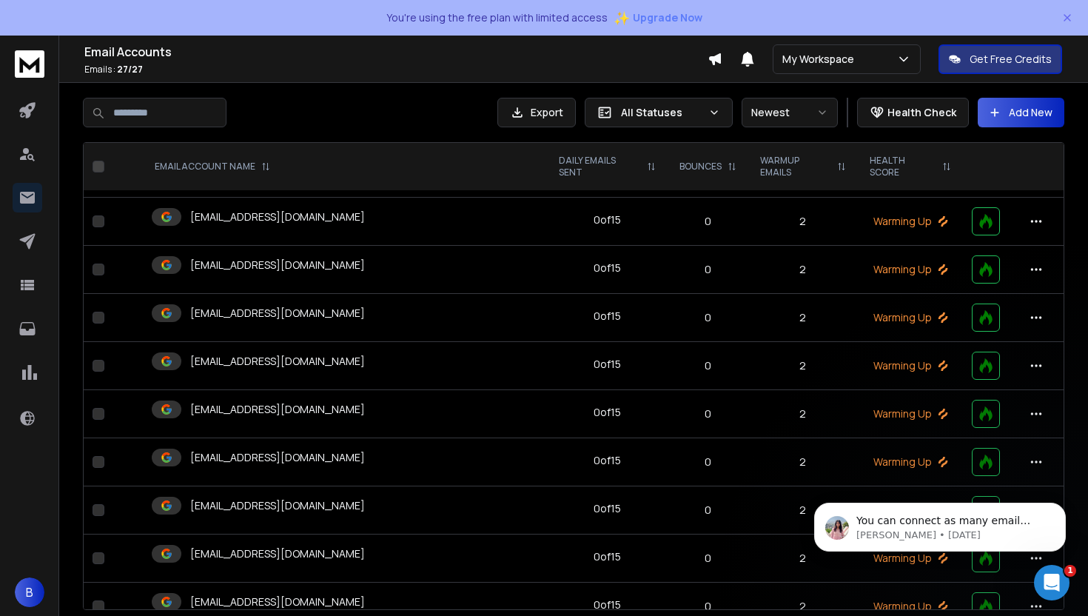
click at [1029, 359] on icon at bounding box center [1035, 365] width 13 height 13
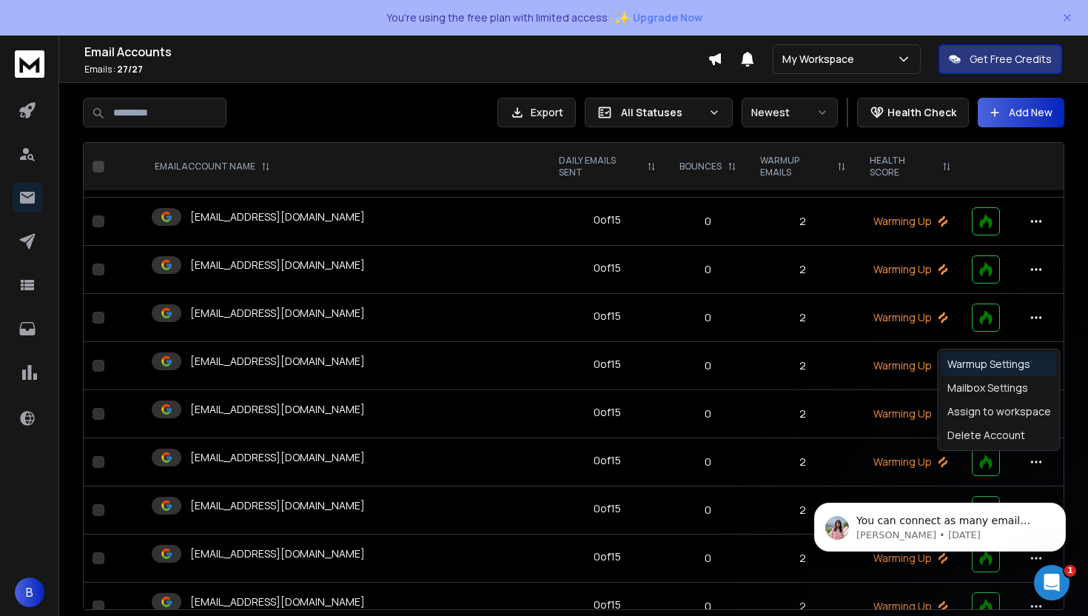
click at [1006, 361] on div "Warmup Settings" at bounding box center [998, 364] width 115 height 24
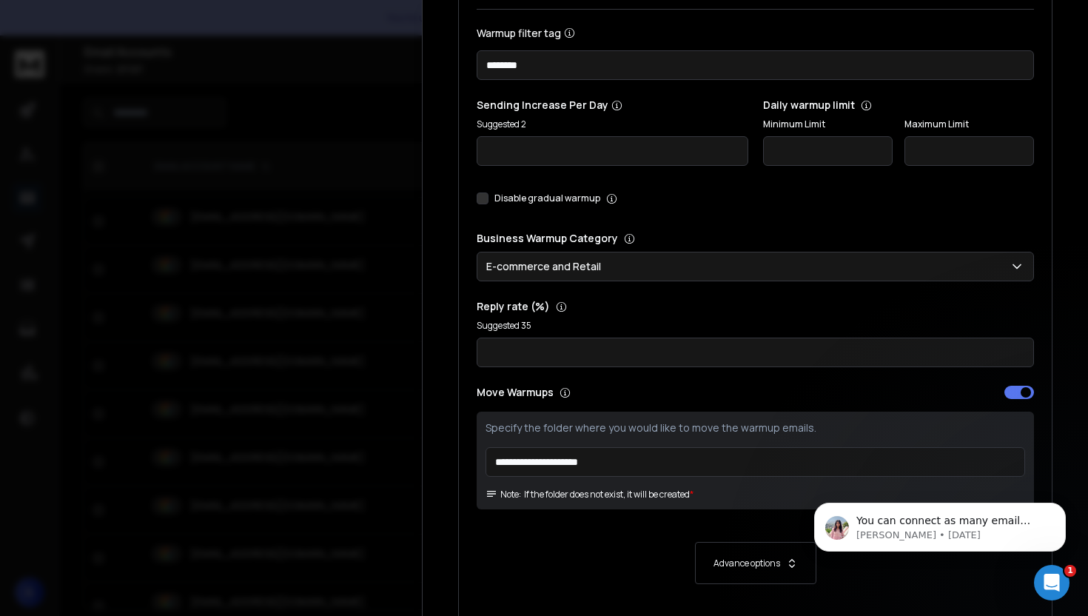
scroll to position [297, 0]
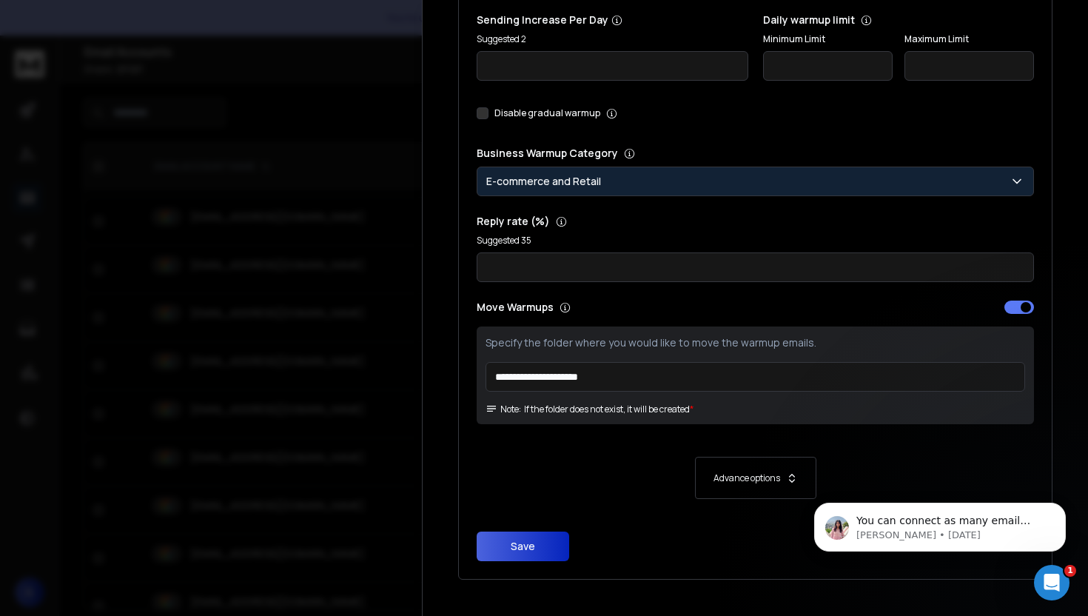
click at [670, 183] on div "E-commerce and Retail" at bounding box center [755, 181] width 538 height 15
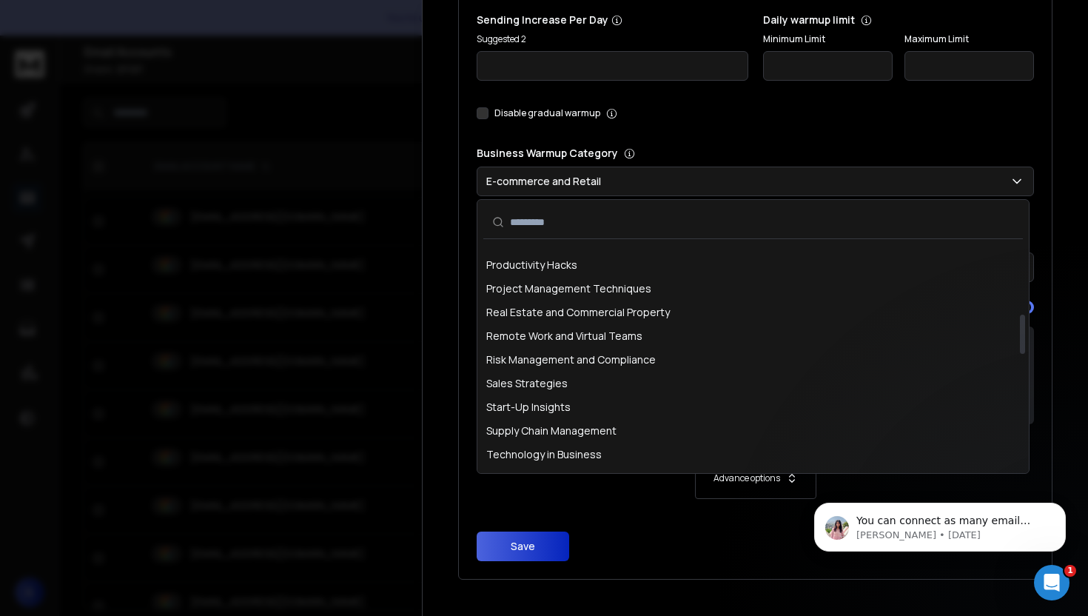
scroll to position [375, 0]
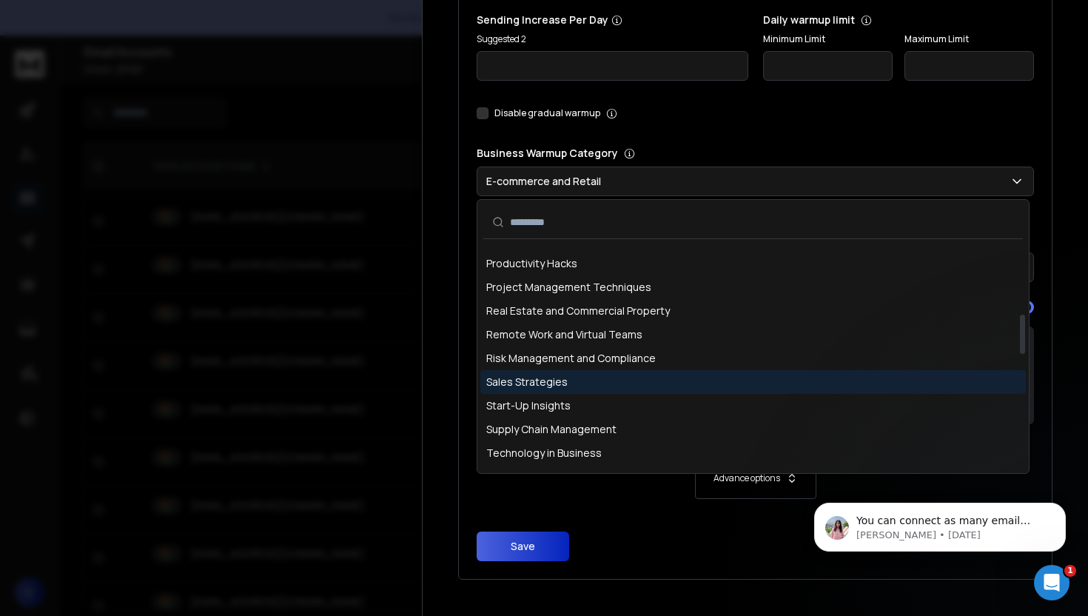
click at [571, 382] on div "Sales Strategies" at bounding box center [752, 382] width 545 height 24
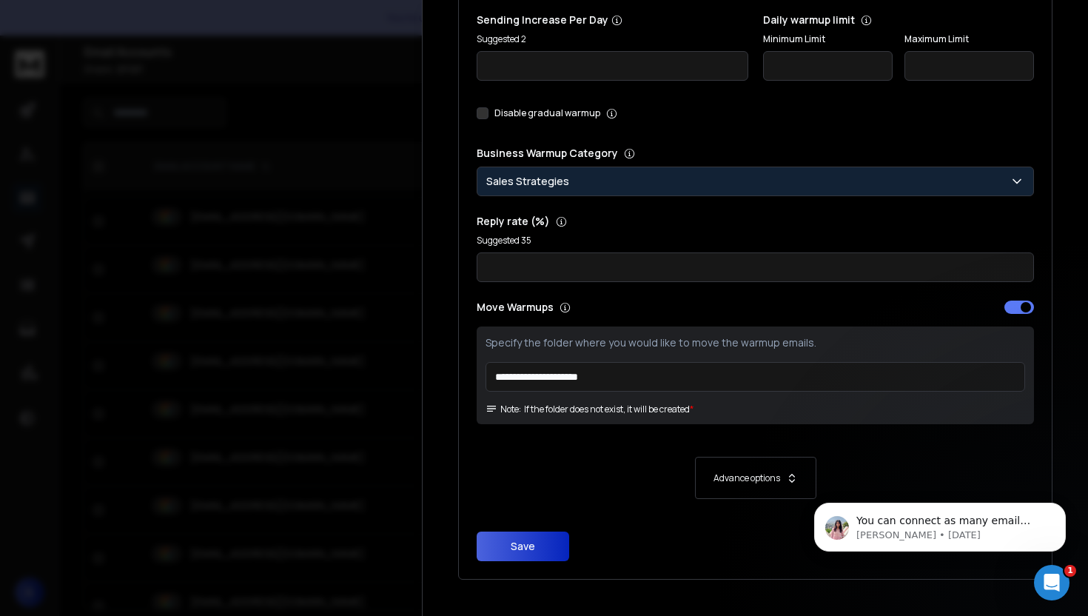
click at [681, 183] on div "Sales Strategies" at bounding box center [755, 181] width 538 height 15
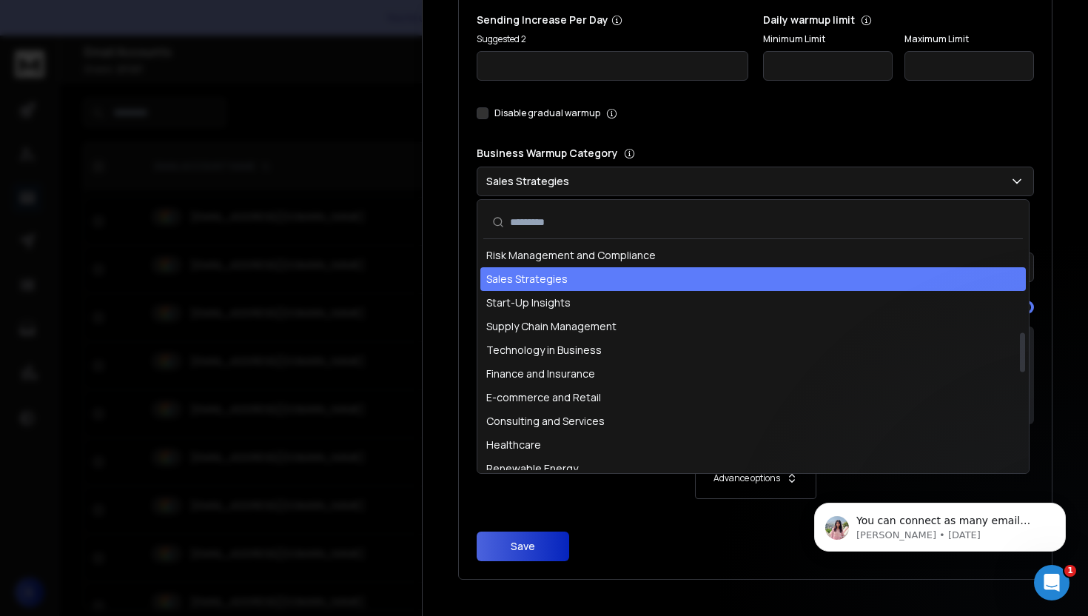
scroll to position [480, 0]
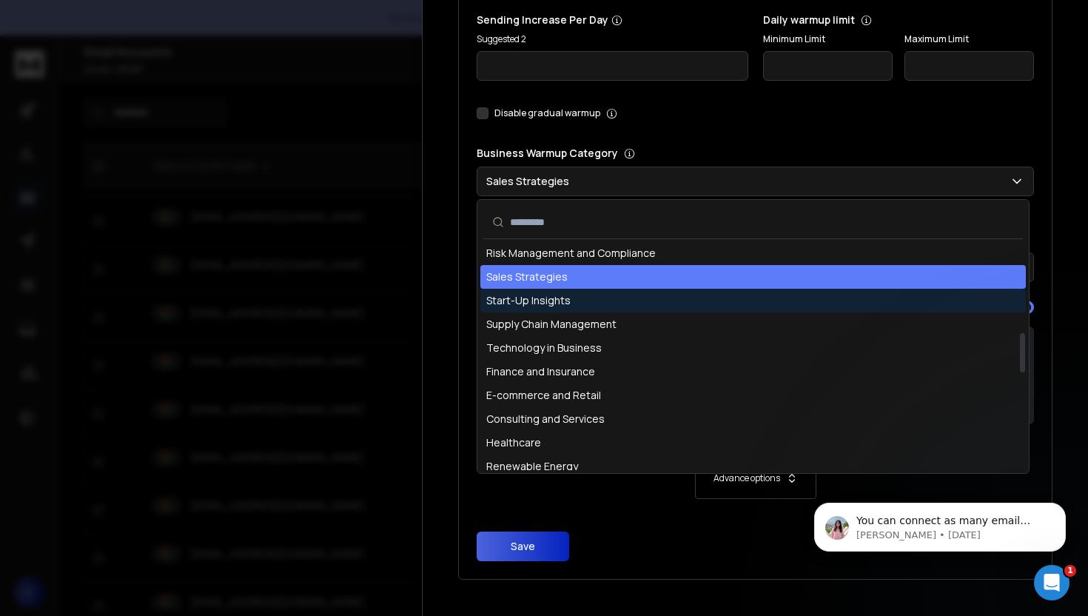
click at [550, 304] on span "Start-Up Insights" at bounding box center [528, 300] width 84 height 15
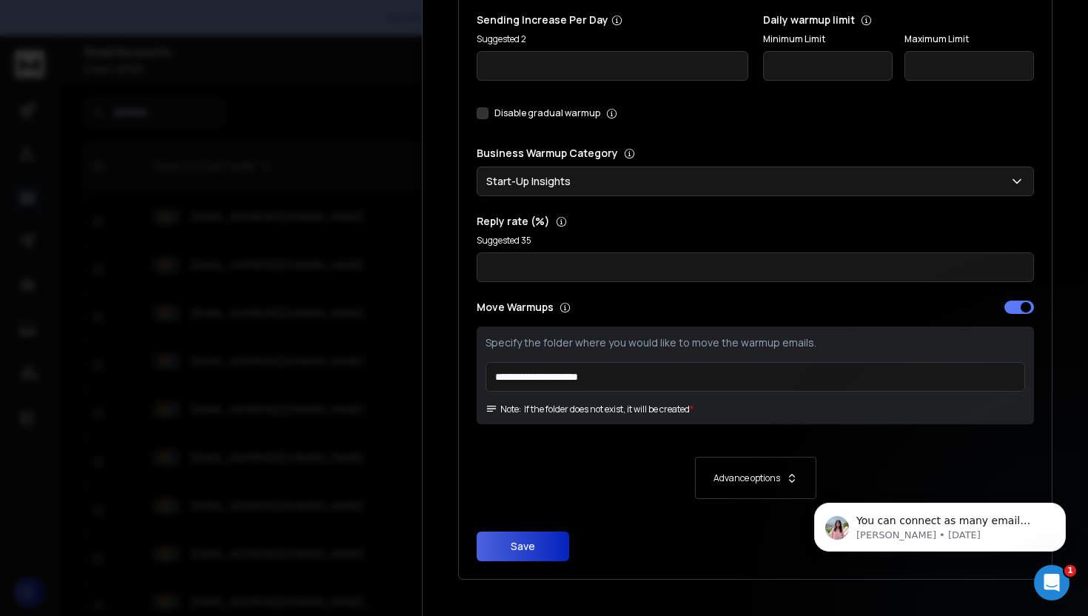
click at [664, 284] on form "**********" at bounding box center [755, 224] width 557 height 673
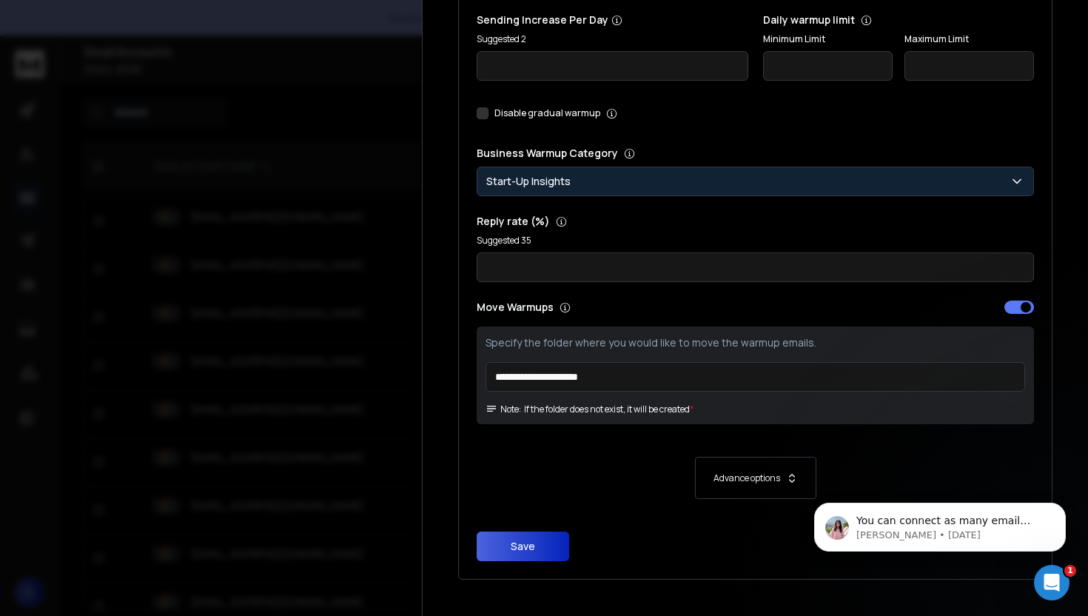
click at [650, 179] on div "Start-Up Insights" at bounding box center [755, 181] width 538 height 15
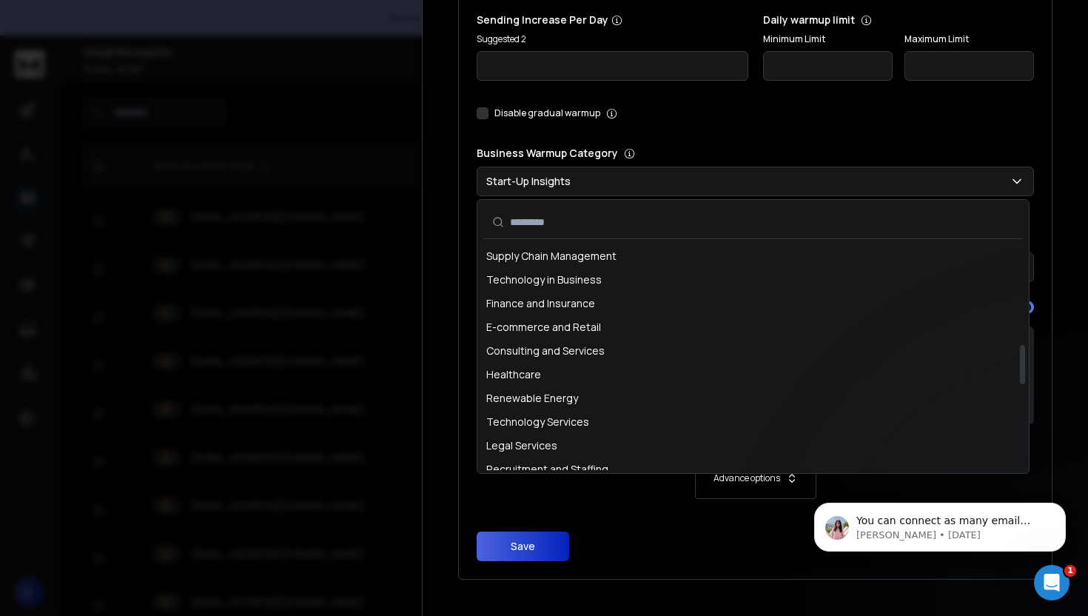
scroll to position [511, 0]
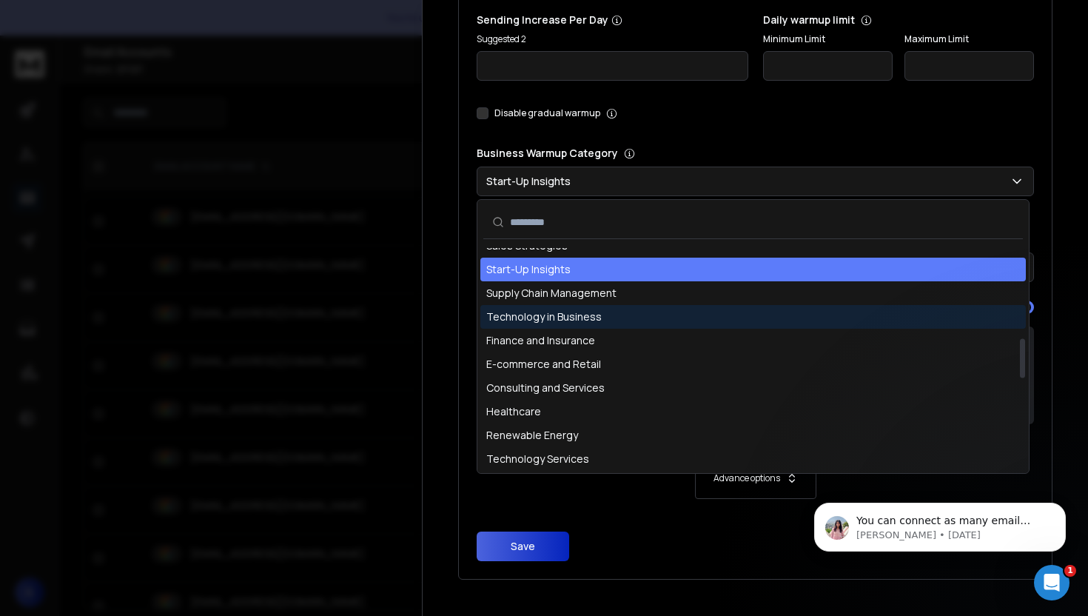
click at [567, 314] on span "Technology in Business" at bounding box center [543, 316] width 115 height 15
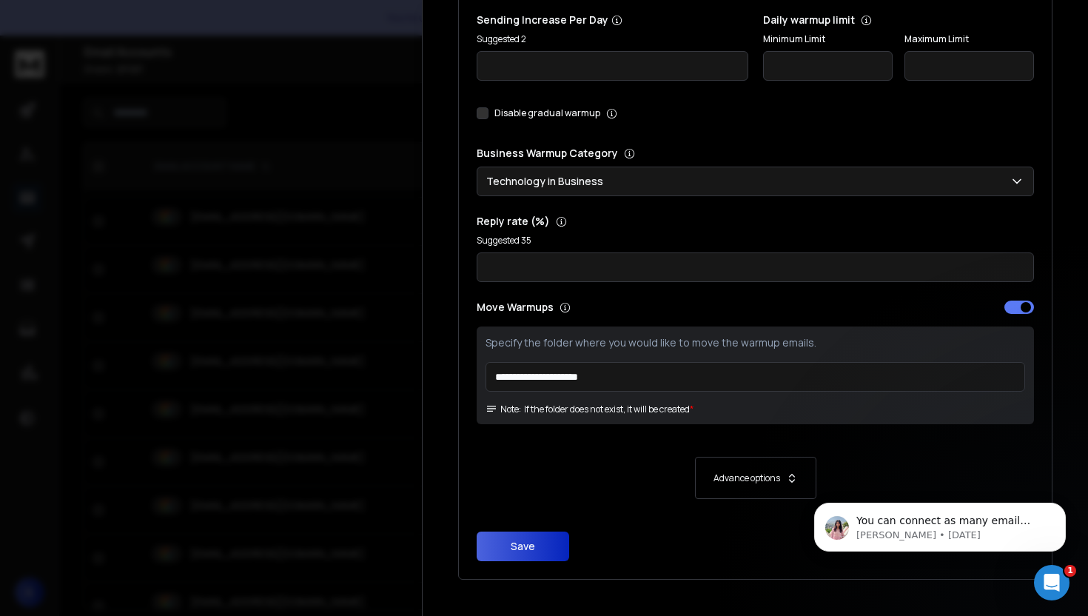
click at [743, 479] on p "Advance options" at bounding box center [746, 478] width 67 height 12
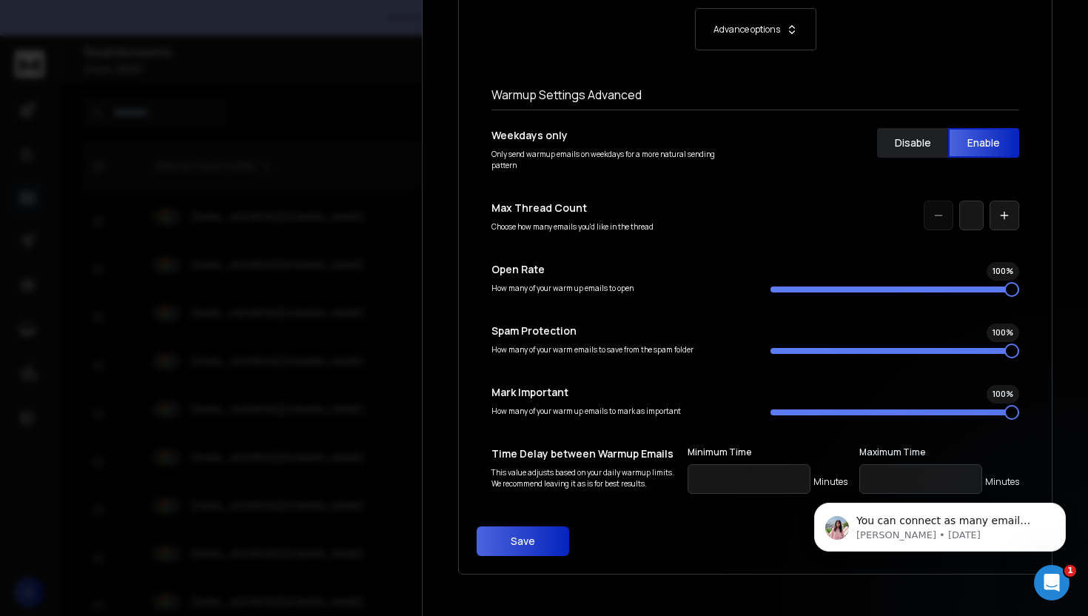
scroll to position [767, 0]
click at [541, 548] on button "Save" at bounding box center [523, 541] width 92 height 30
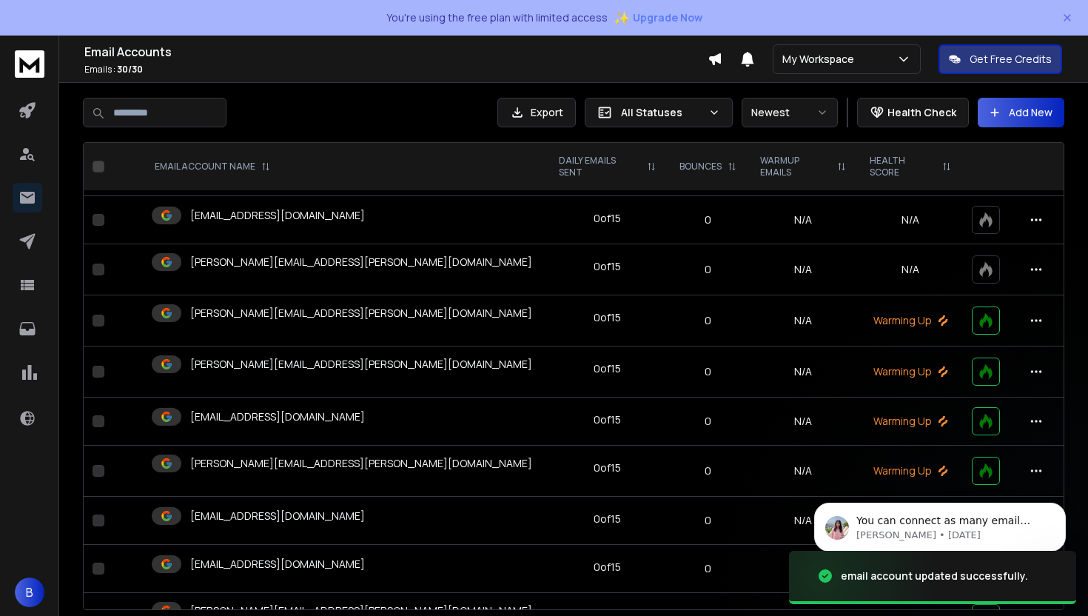
scroll to position [0, 0]
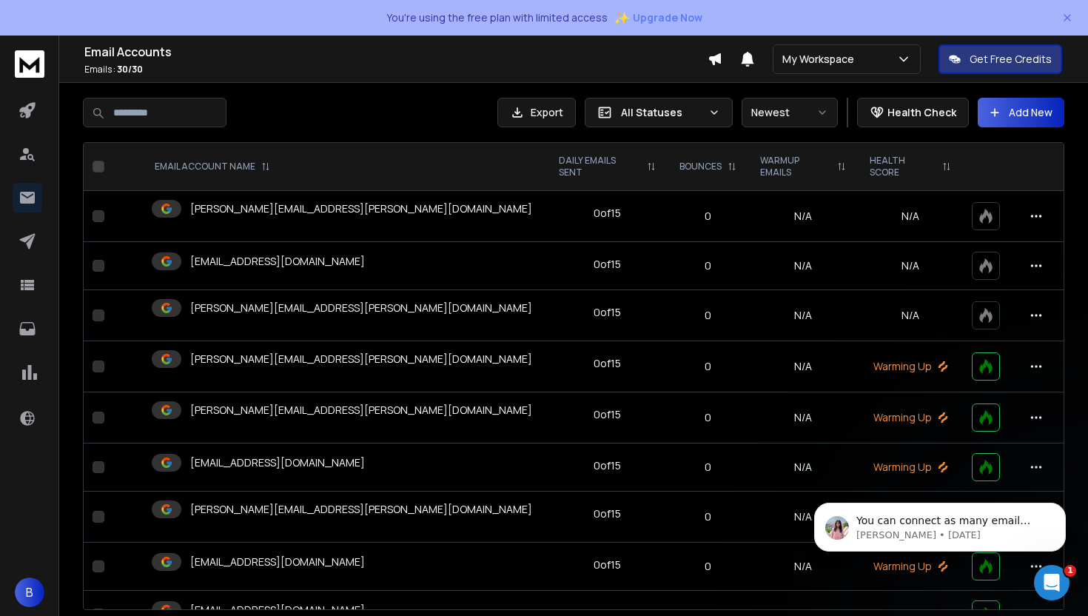
click at [979, 215] on icon at bounding box center [985, 216] width 13 height 15
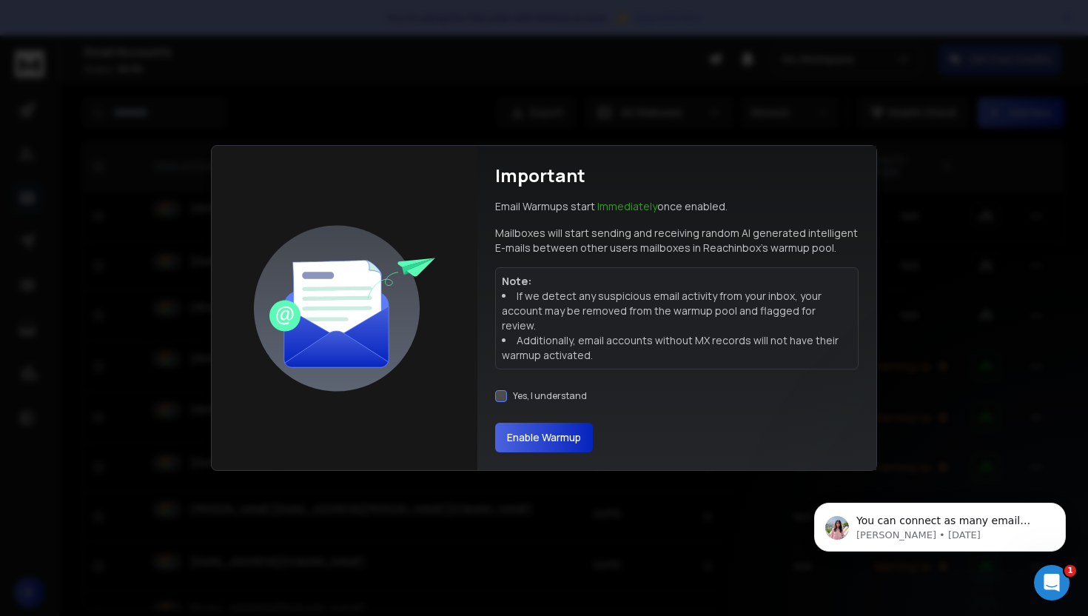
click at [502, 390] on button "Yes, I understand" at bounding box center [501, 396] width 12 height 12
click at [530, 436] on button "Enable Warmup" at bounding box center [544, 437] width 98 height 30
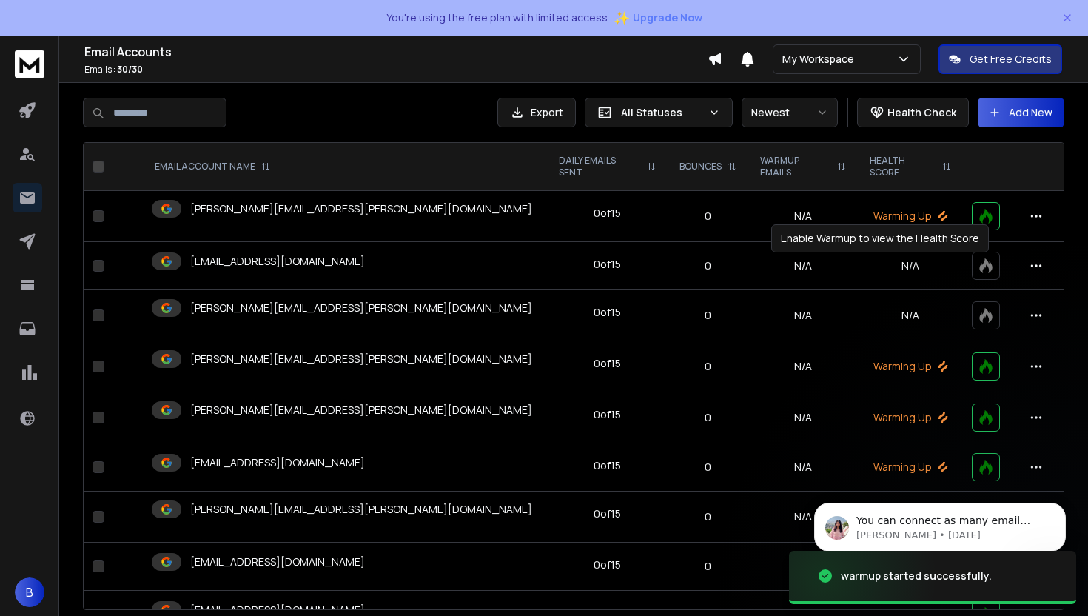
click at [979, 261] on icon at bounding box center [985, 265] width 13 height 15
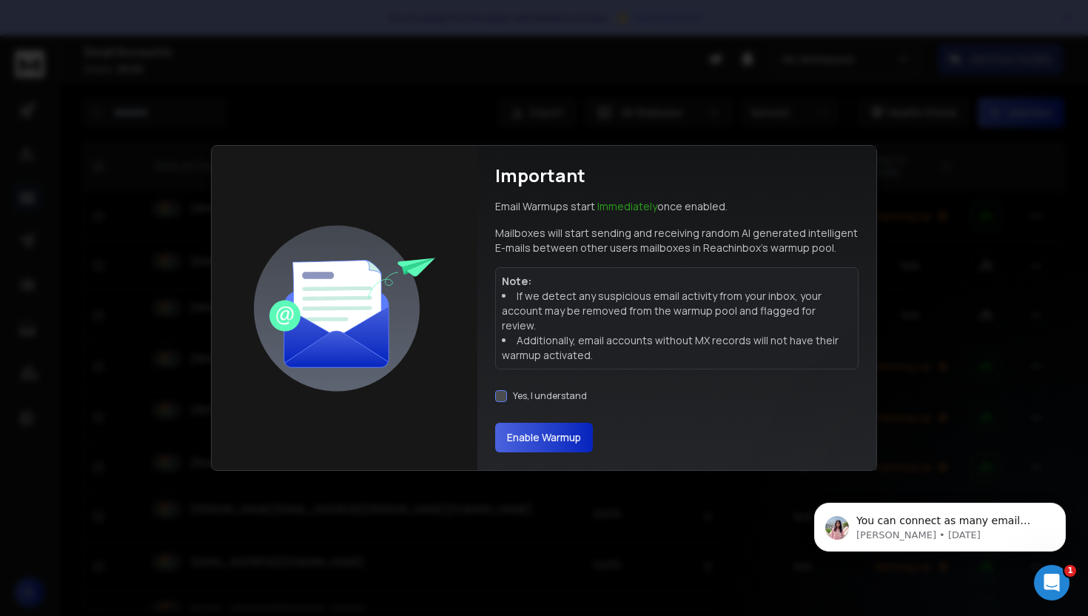
click at [499, 390] on button "Yes, I understand" at bounding box center [501, 396] width 12 height 12
click at [518, 422] on button "Enable Warmup" at bounding box center [544, 437] width 98 height 30
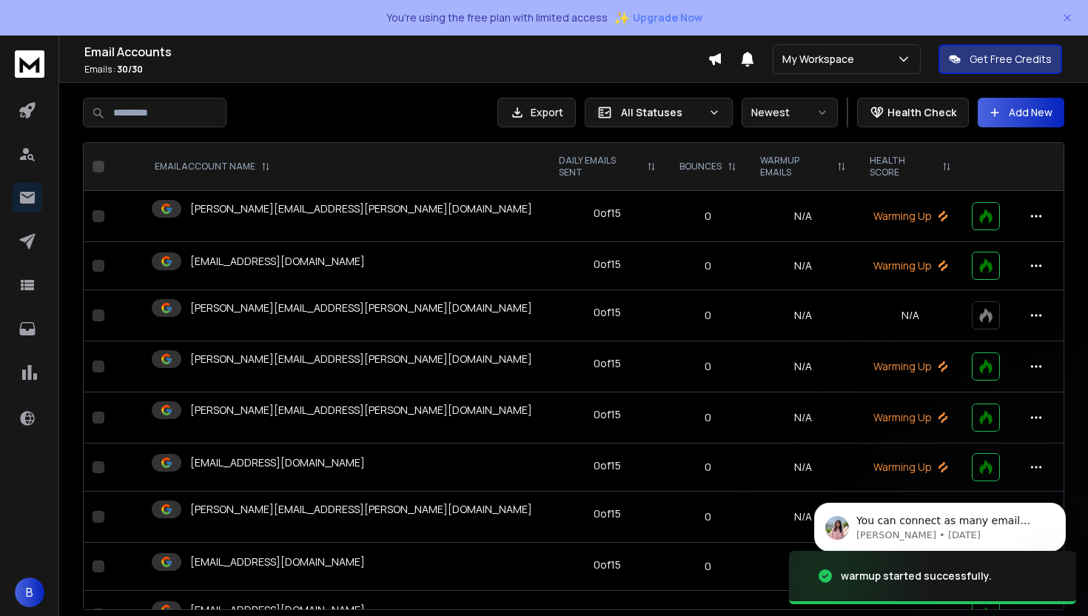
click at [972, 301] on div at bounding box center [986, 315] width 28 height 28
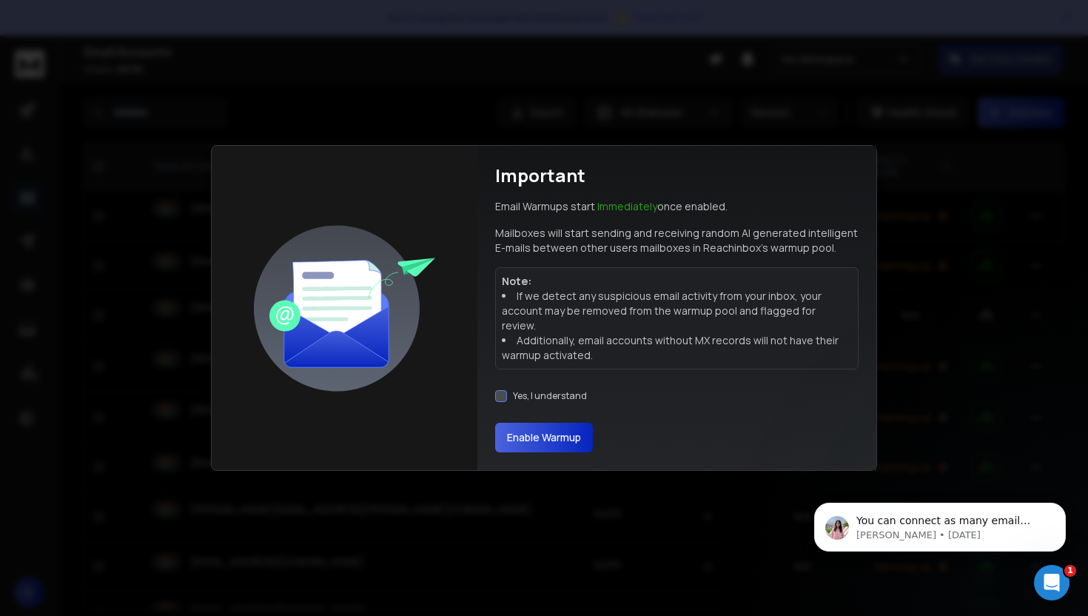
click at [505, 390] on button "Yes, I understand" at bounding box center [501, 396] width 12 height 12
click at [518, 430] on button "Enable Warmup" at bounding box center [544, 437] width 98 height 30
